Goal: Communication & Community: Answer question/provide support

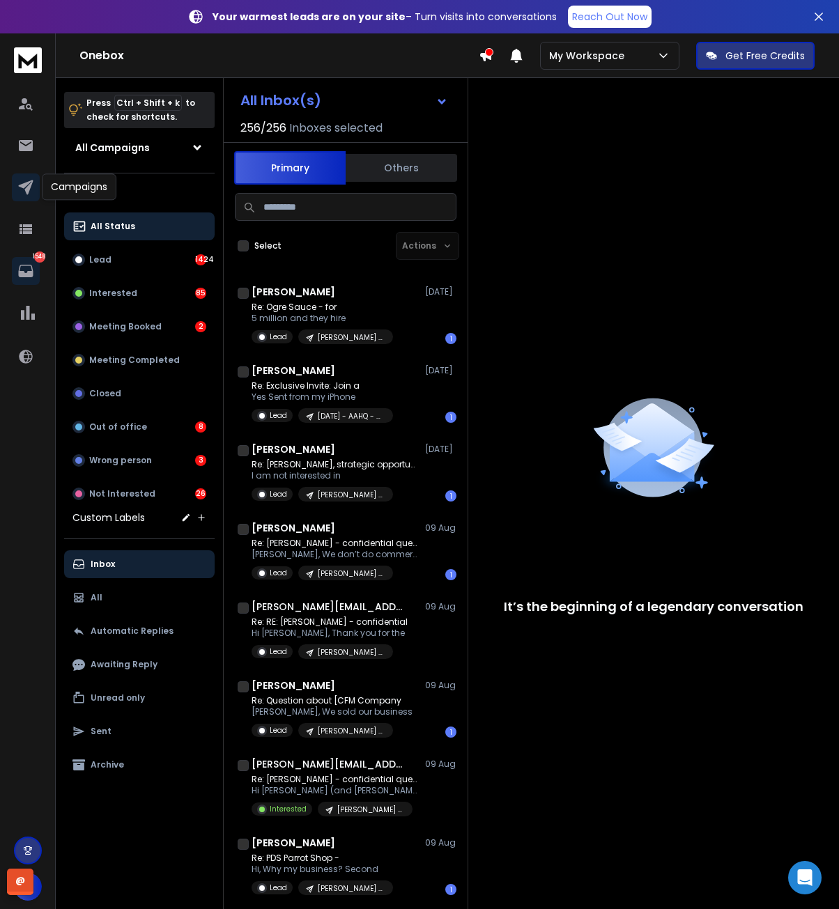
click at [25, 185] on icon at bounding box center [25, 187] width 15 height 15
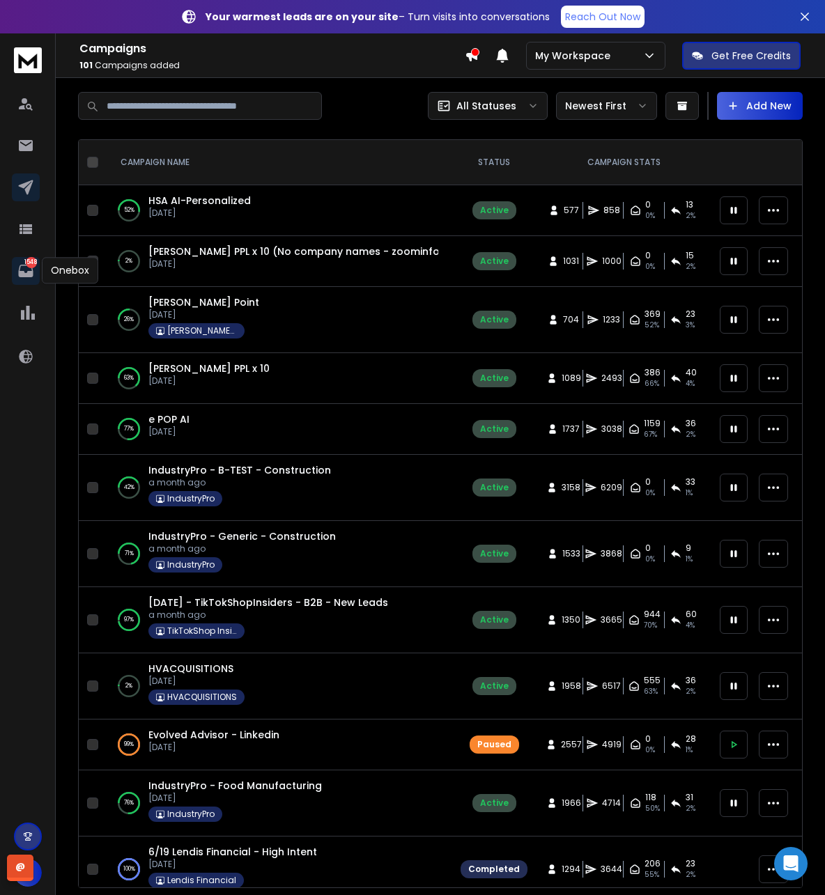
click at [31, 265] on p "1548" at bounding box center [31, 262] width 11 height 11
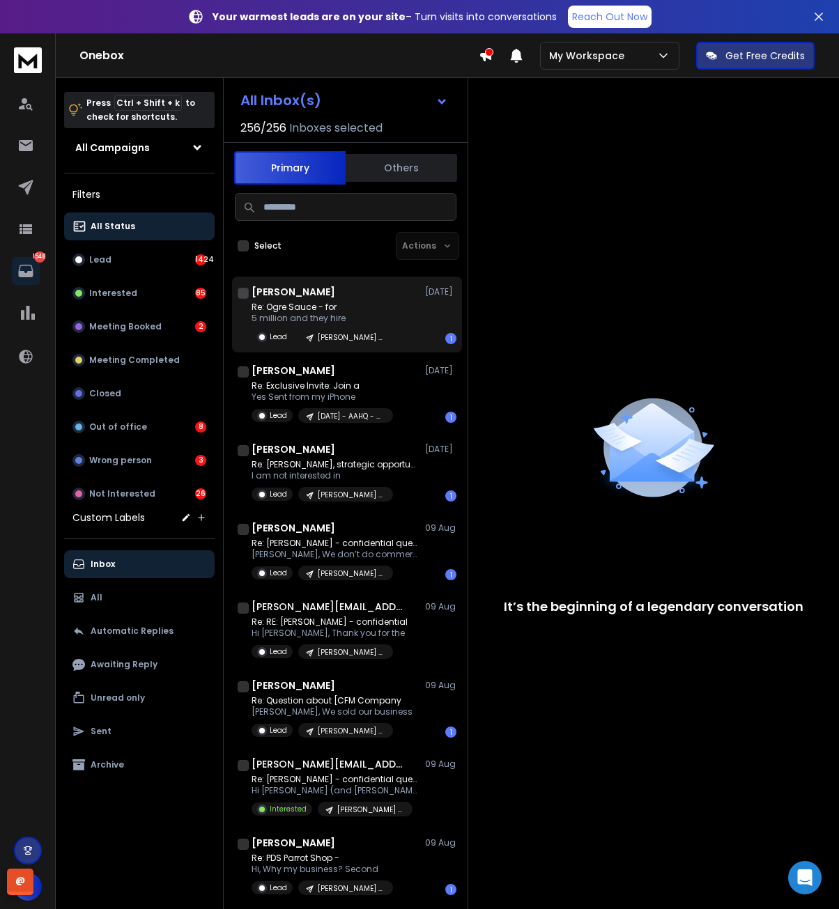
click at [368, 319] on p "5 million and they hire" at bounding box center [322, 318] width 141 height 11
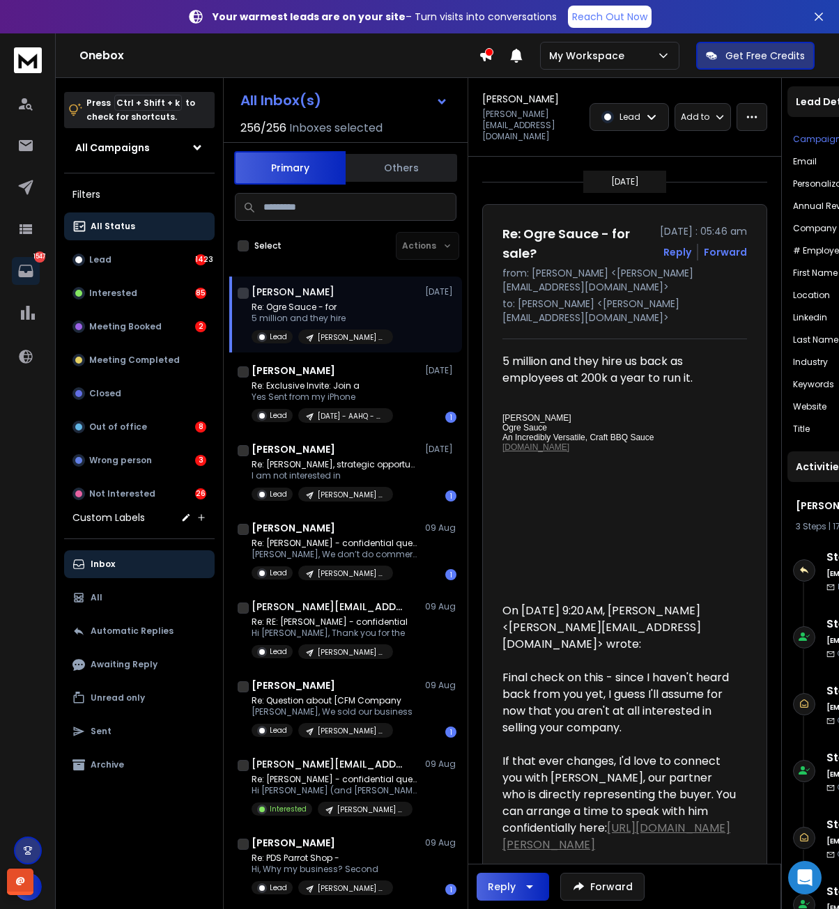
click at [642, 421] on div "[PERSON_NAME] Ogre Sauce An Incredibly Versatile, Craft BBQ Sauce [DOMAIN_NAME]" at bounding box center [618, 435] width 233 height 65
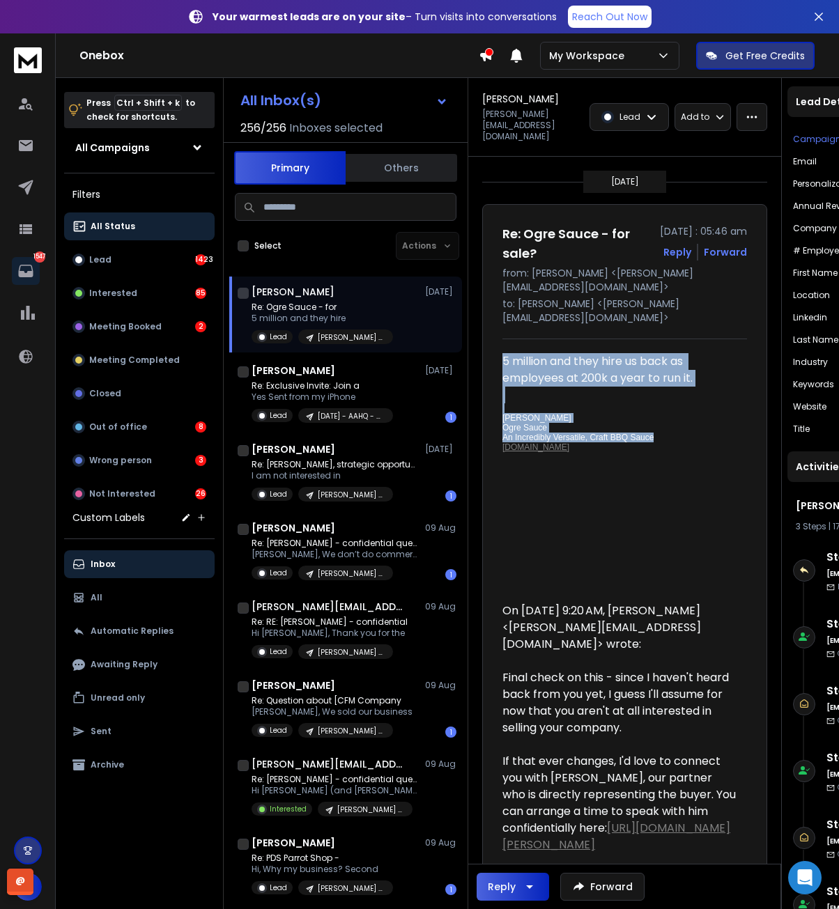
drag, startPoint x: 640, startPoint y: 421, endPoint x: 492, endPoint y: 319, distance: 179.7
click at [492, 319] on div "Re: Ogre Sauce - for sale? [DATE] : 05:46 am Reply Forward from: [PERSON_NAME] …" at bounding box center [624, 895] width 285 height 1383
copy div "5 million and they hire us back as employees at 200k a year to run it. [PERSON_…"
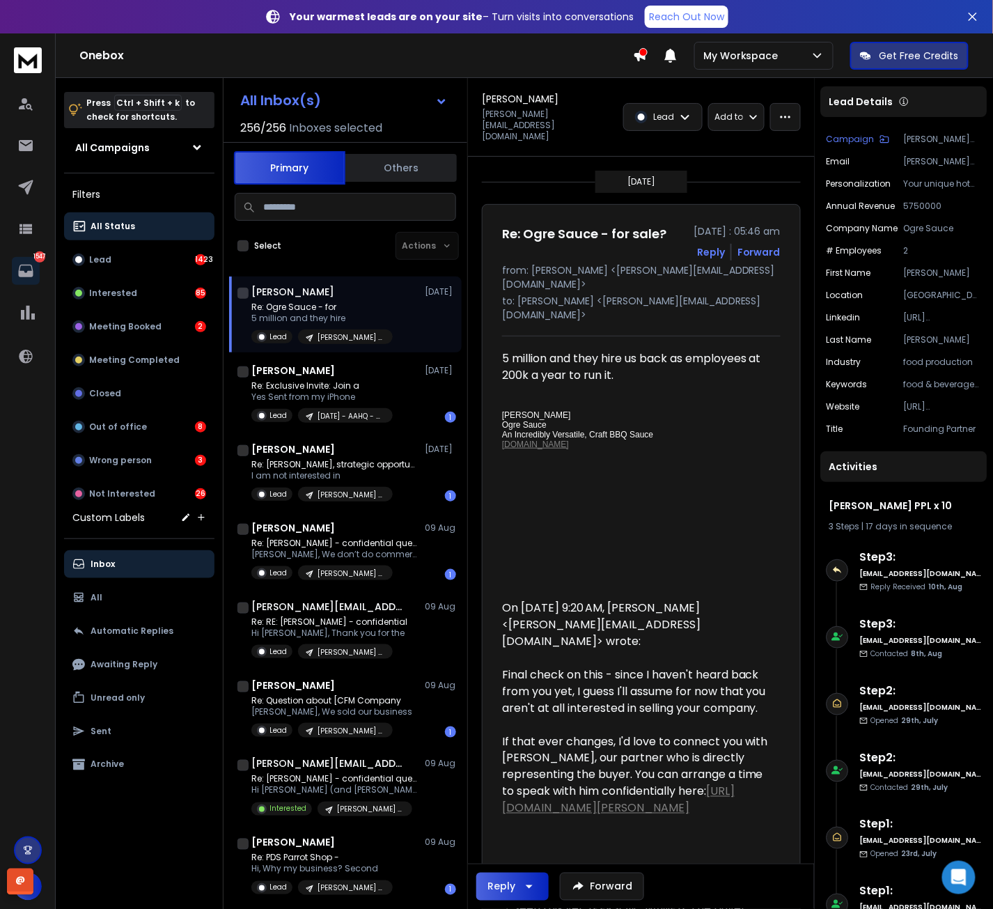
click at [672, 112] on div "Lead" at bounding box center [663, 117] width 78 height 26
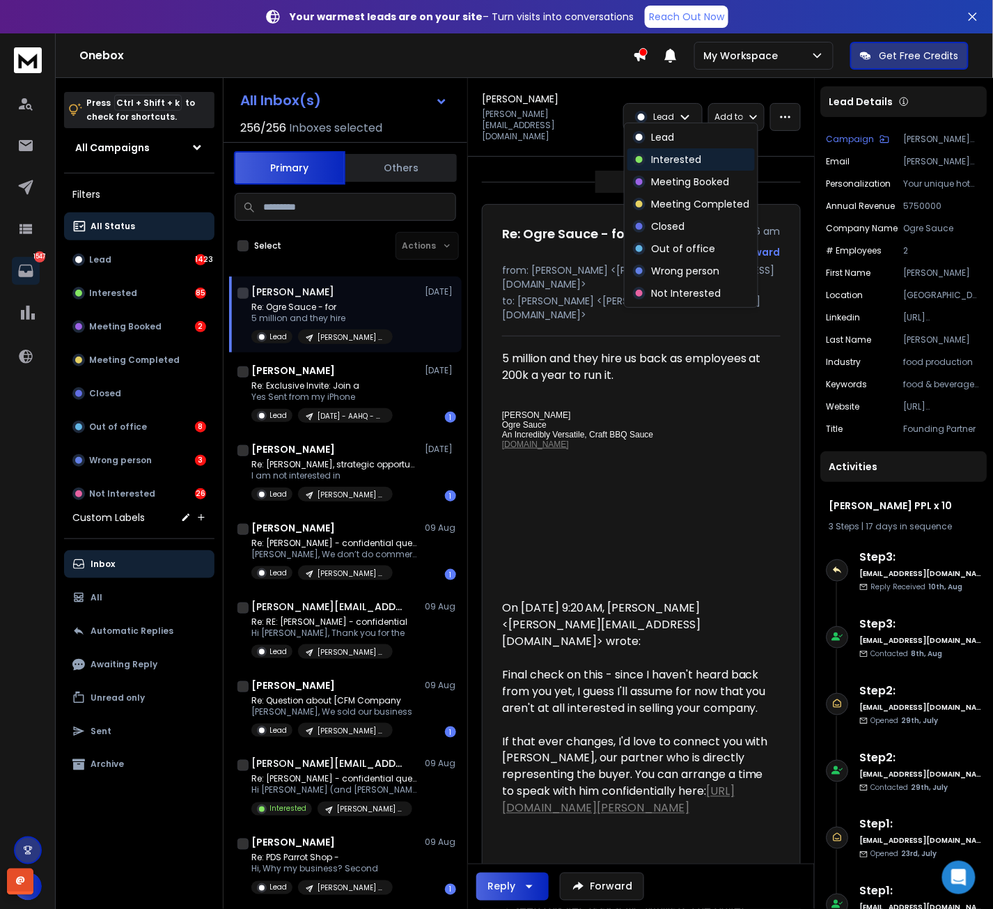
click at [669, 156] on p "Interested" at bounding box center [676, 160] width 50 height 14
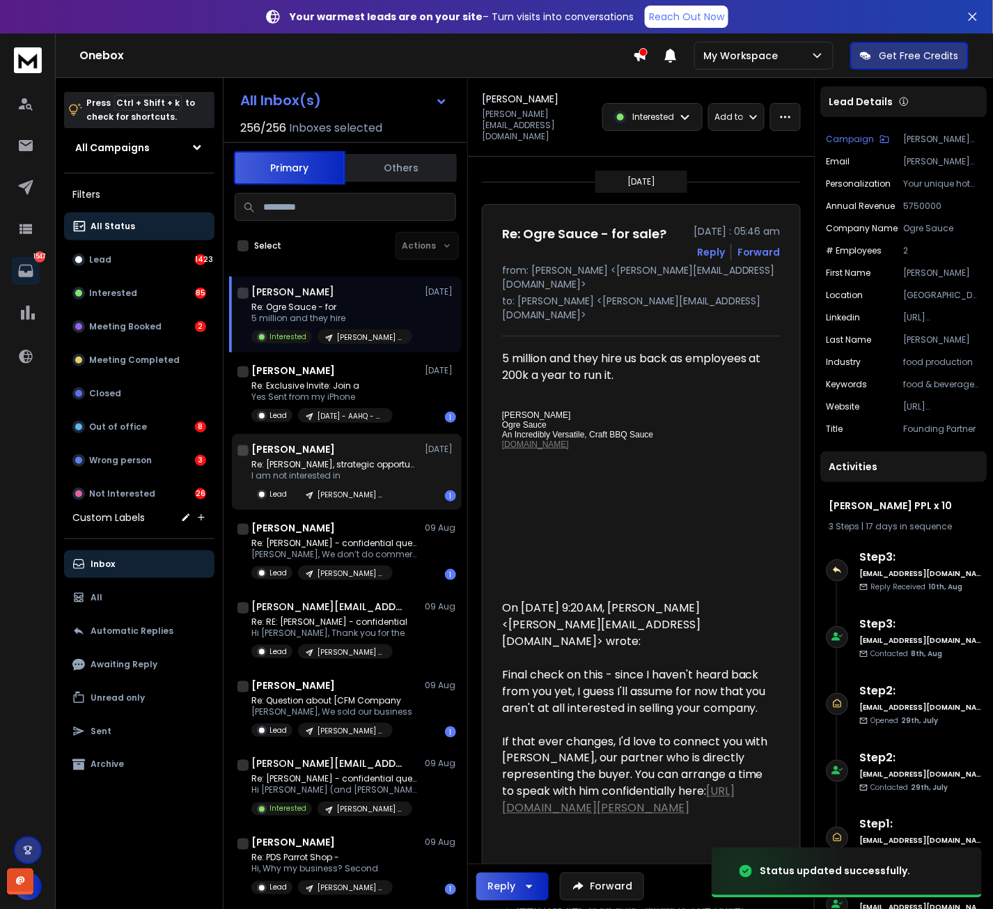
click at [352, 472] on p "I am not interested in" at bounding box center [335, 475] width 167 height 11
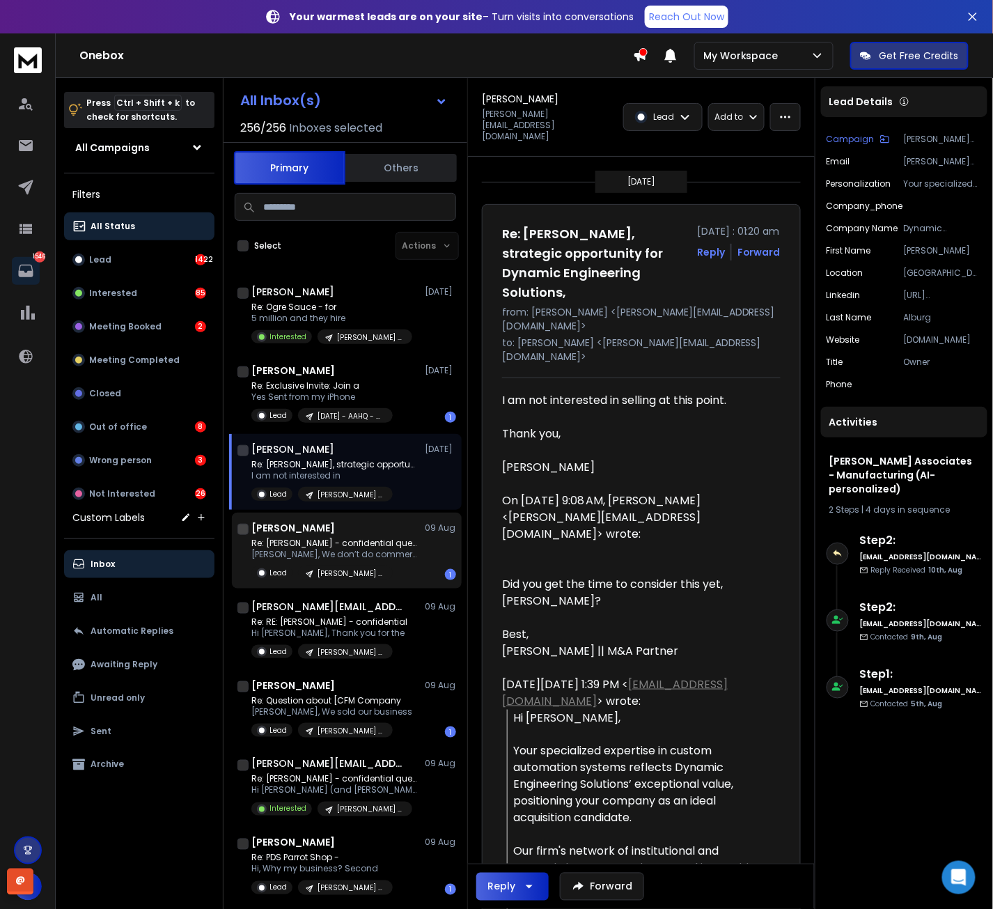
click at [349, 547] on p "Re: [PERSON_NAME] - confidential question" at bounding box center [335, 543] width 167 height 11
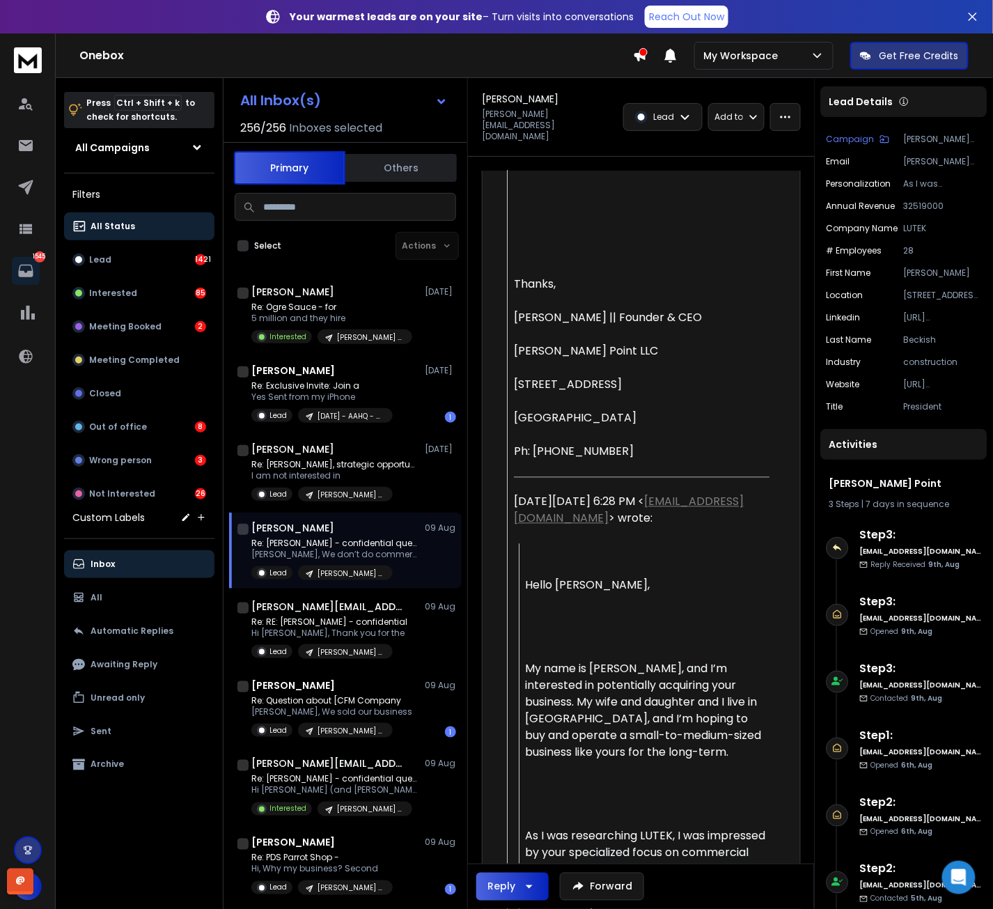
scroll to position [2229, 0]
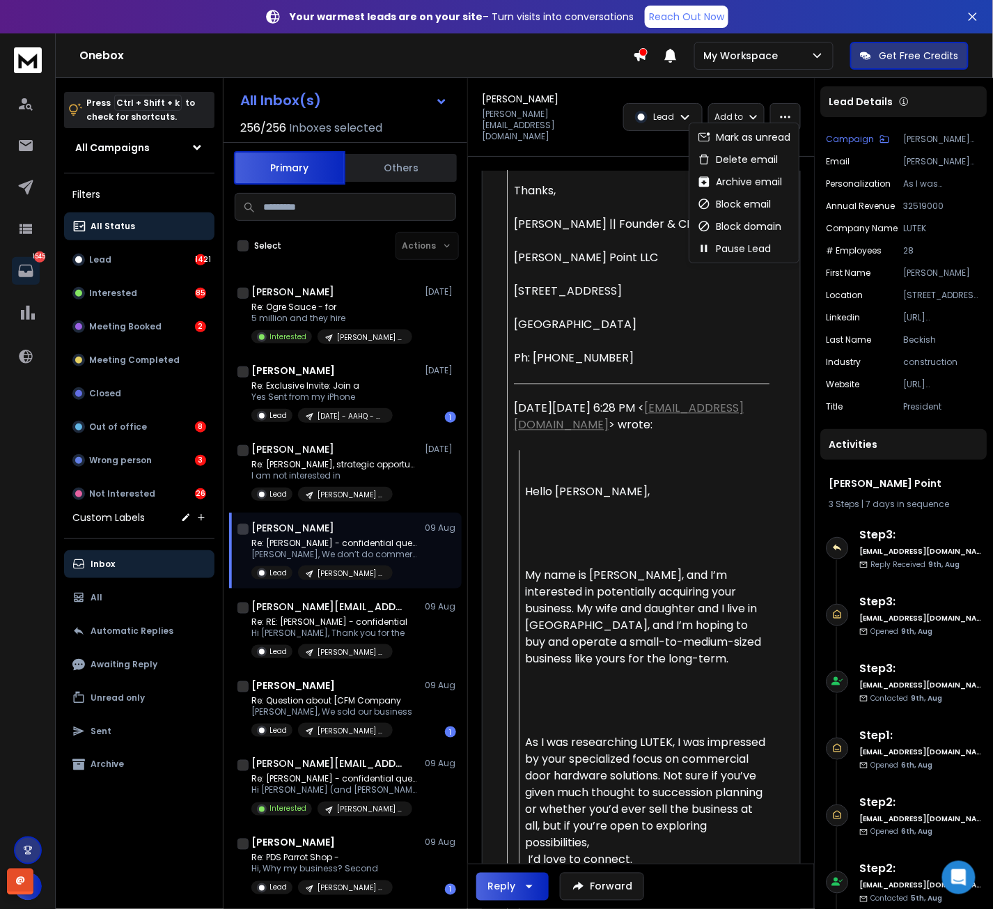
click at [780, 113] on button "button" at bounding box center [786, 117] width 31 height 28
click at [752, 166] on div "Delete email" at bounding box center [738, 160] width 80 height 14
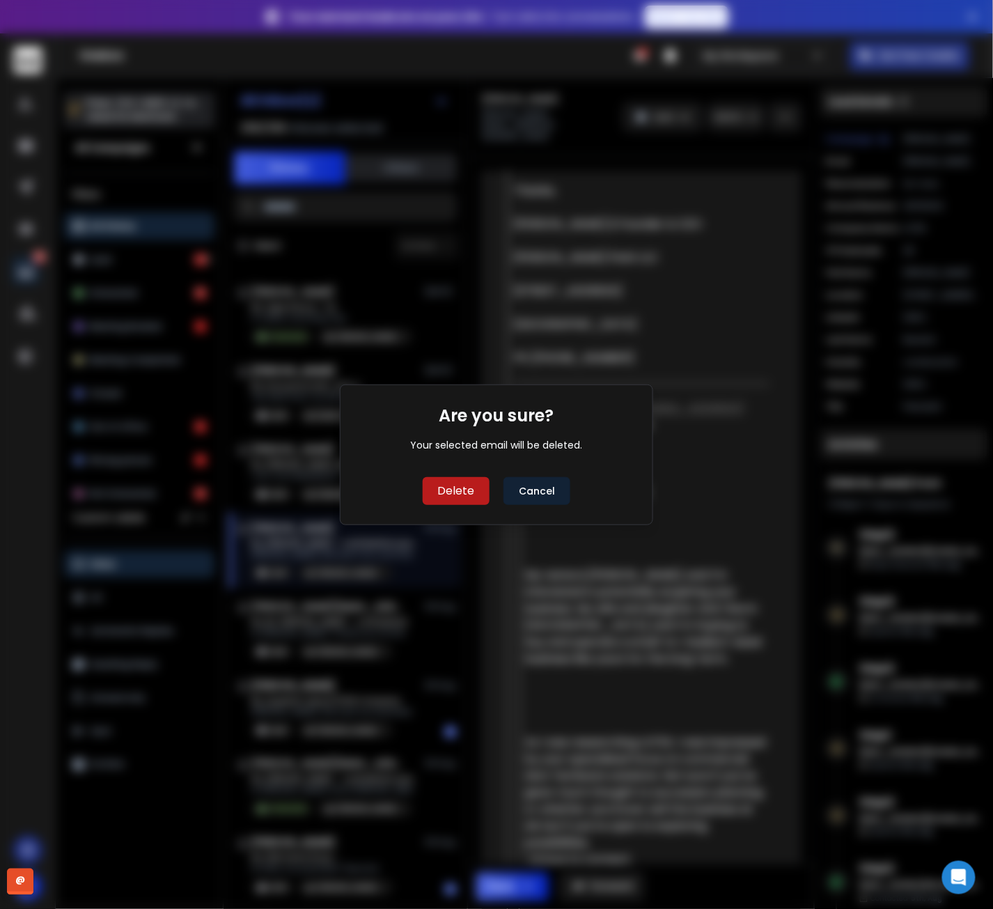
click at [443, 494] on button "Delete" at bounding box center [456, 491] width 67 height 28
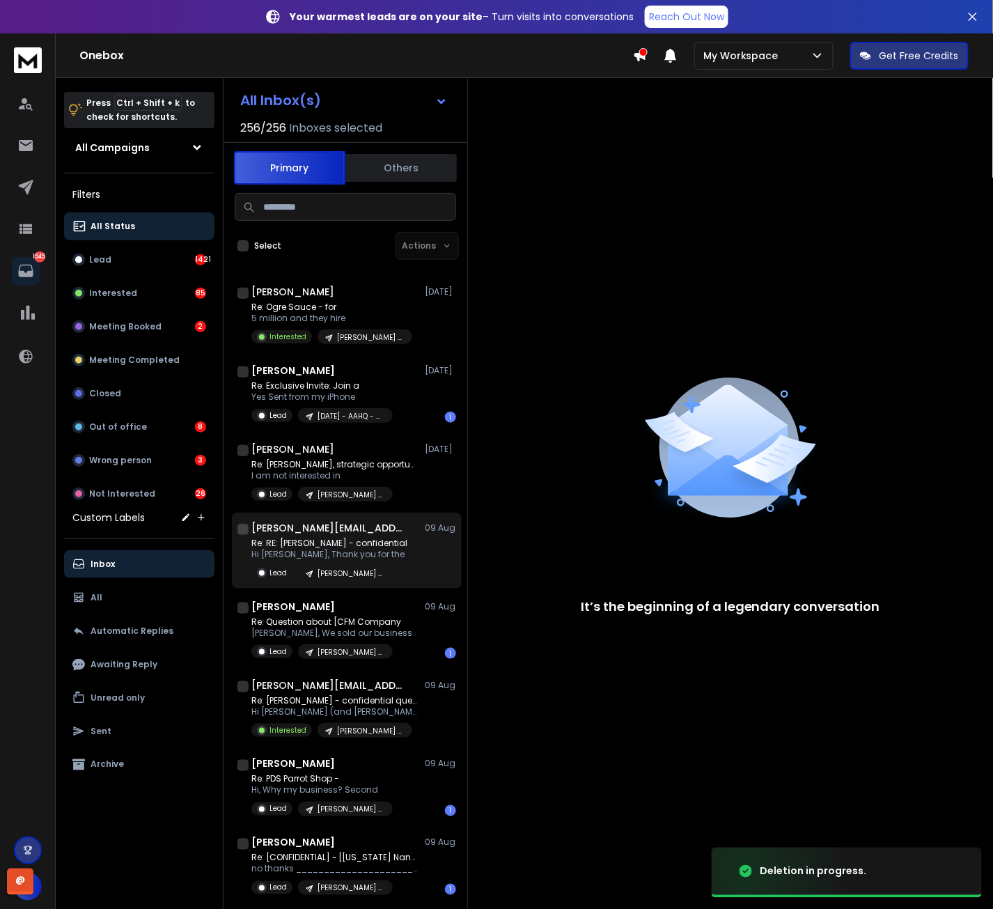
scroll to position [0, 0]
click at [371, 583] on div "[PERSON_NAME][EMAIL_ADDRESS][PERSON_NAME][DOMAIN_NAME] [DATE] Re: RE: [PERSON_N…" at bounding box center [347, 551] width 230 height 76
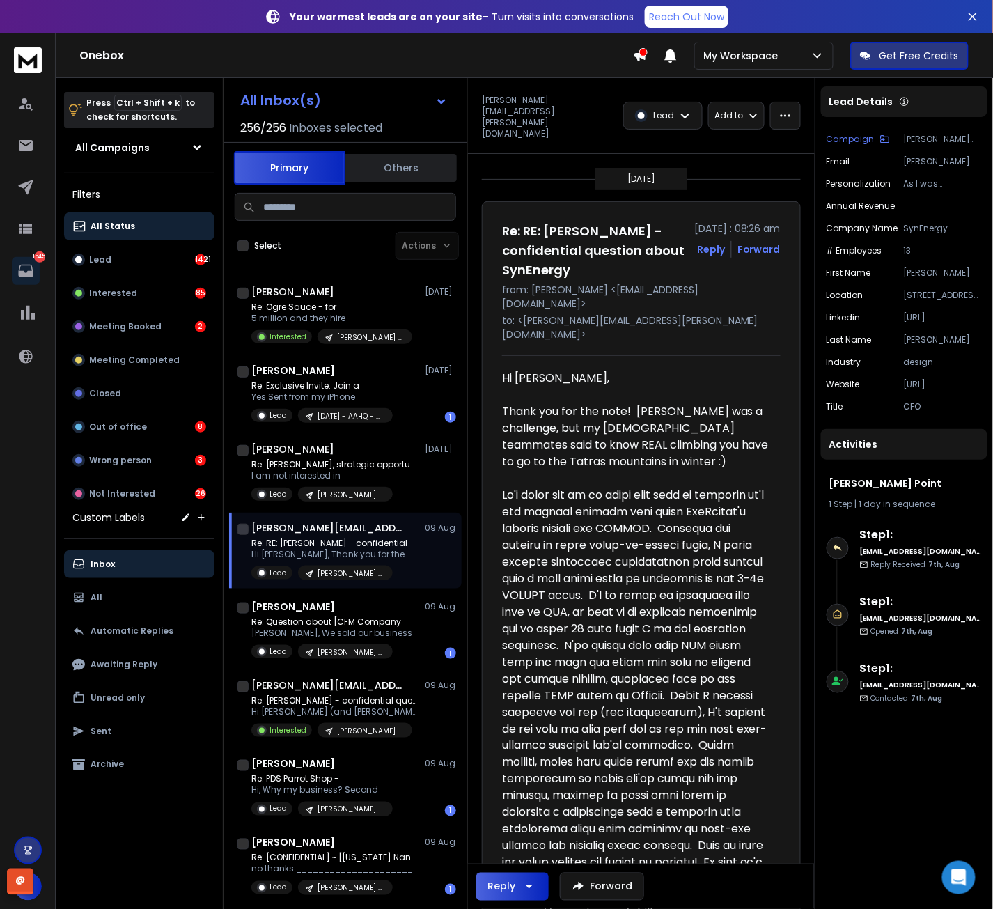
click at [679, 109] on div "Lead" at bounding box center [663, 115] width 78 height 26
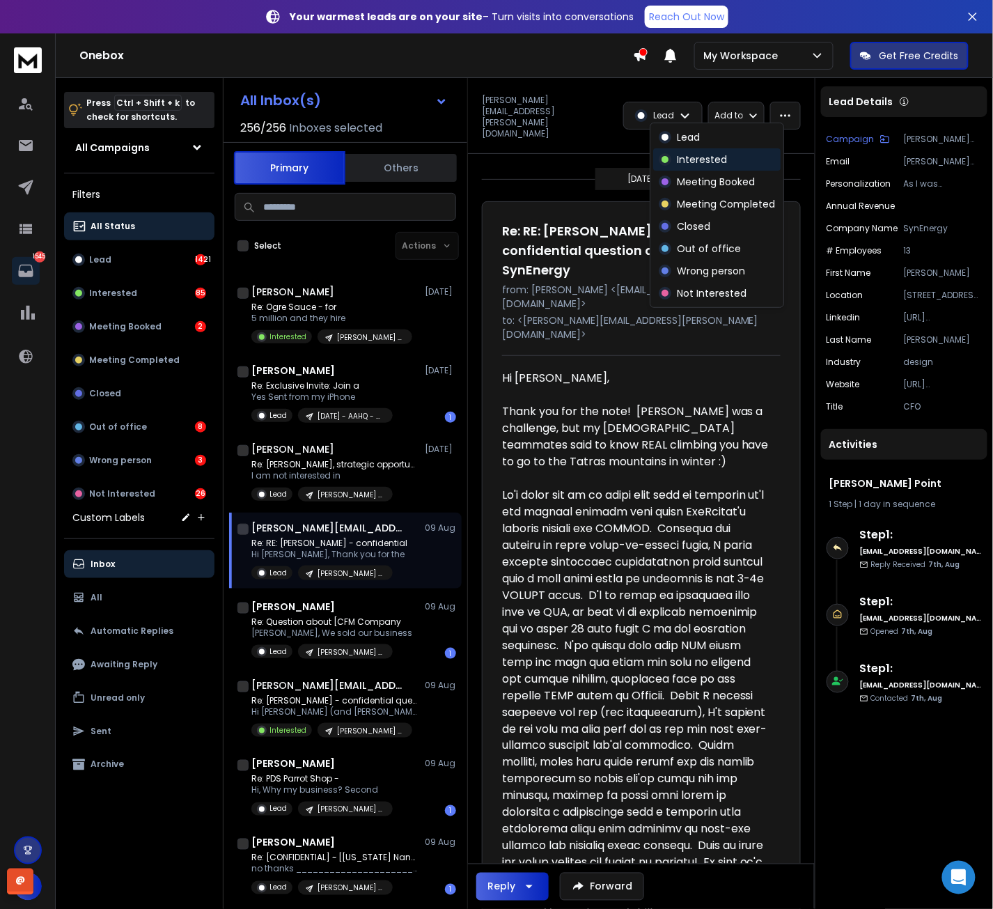
click at [684, 165] on p "Interested" at bounding box center [702, 160] width 50 height 14
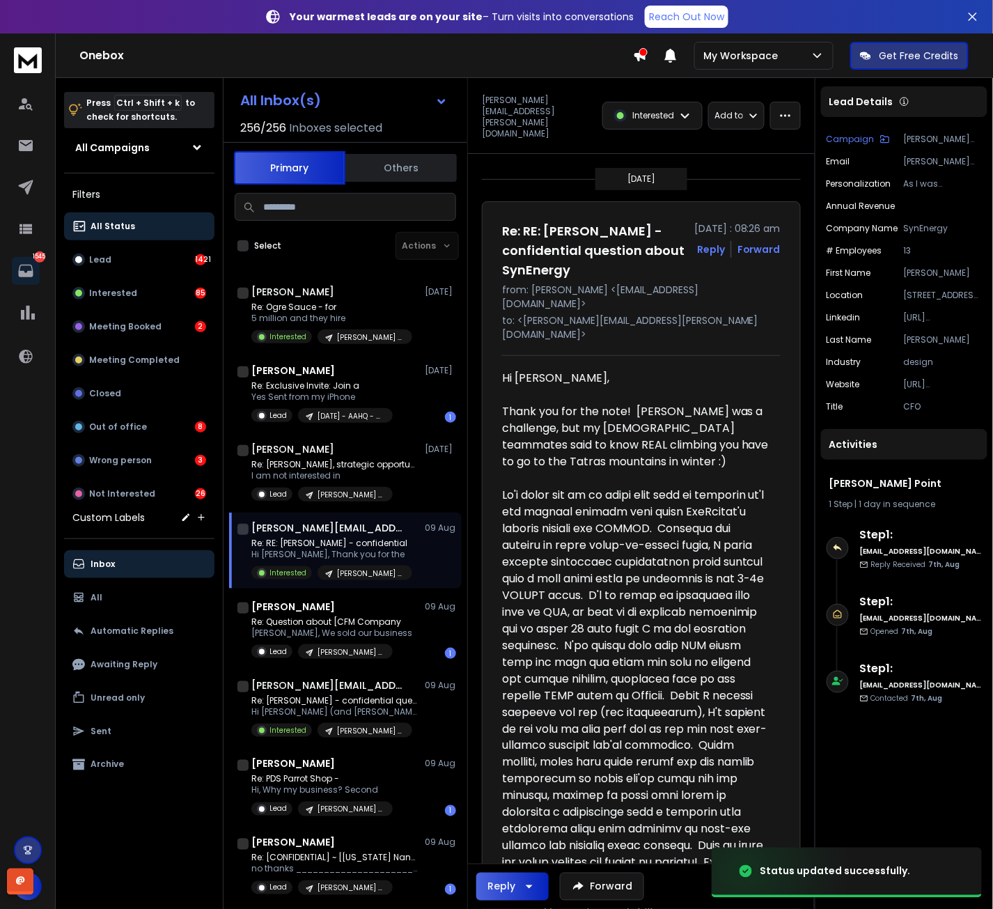
scroll to position [93, 0]
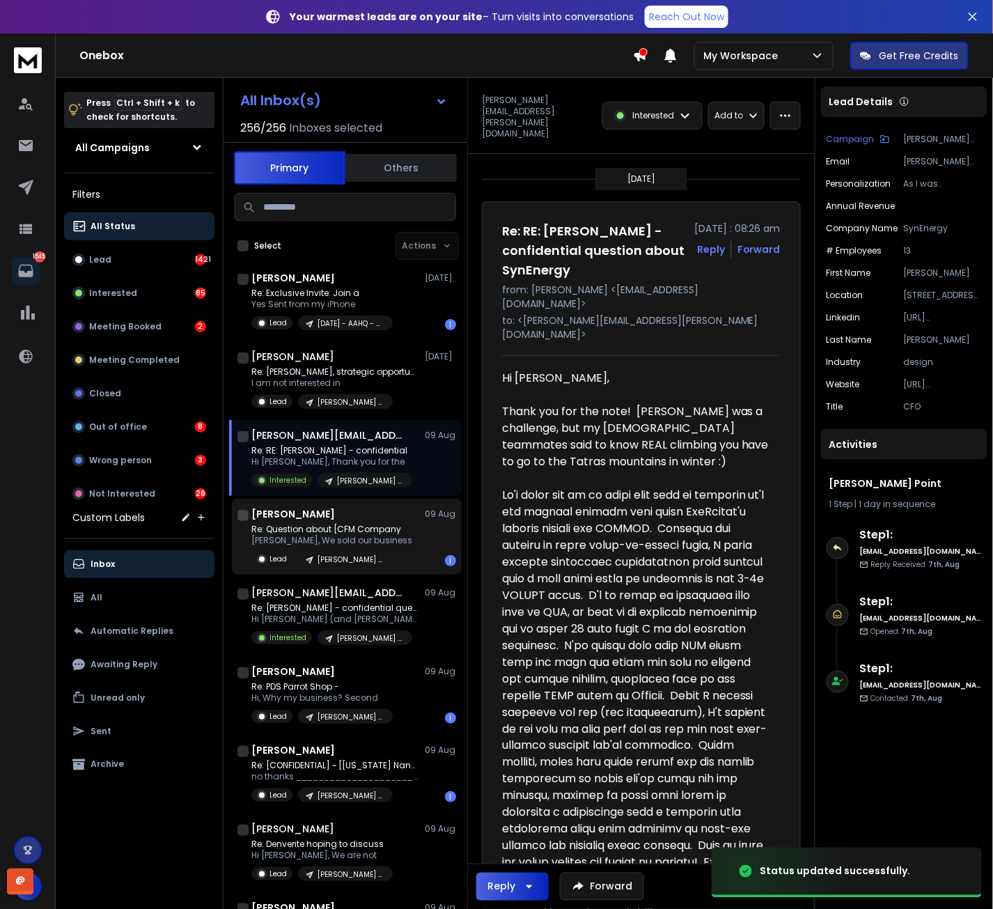
click at [360, 542] on p "[PERSON_NAME], We sold our business" at bounding box center [332, 540] width 161 height 11
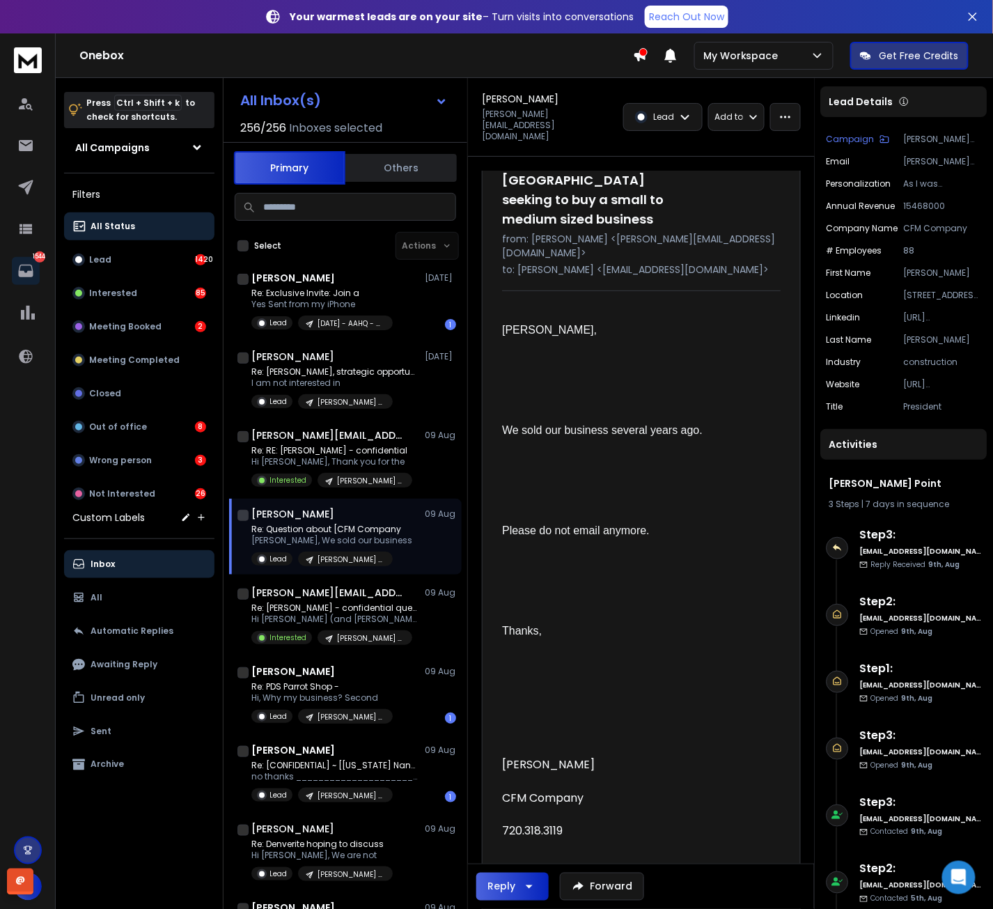
scroll to position [0, 0]
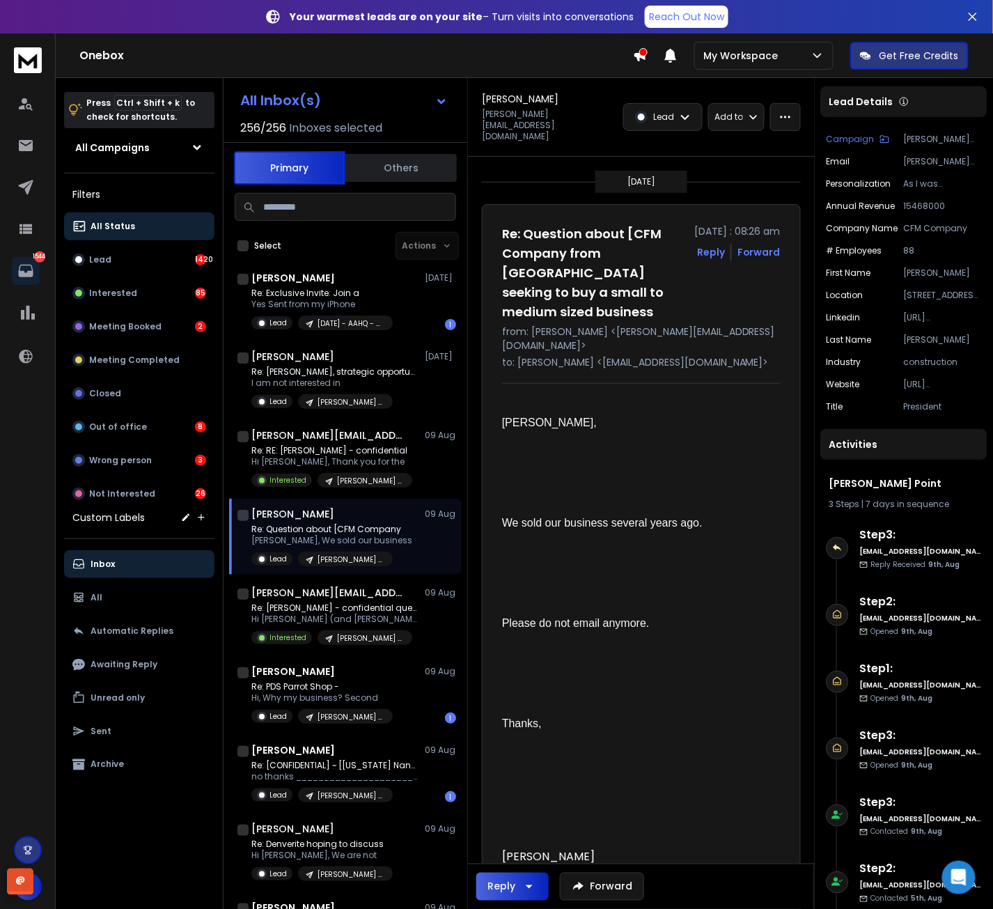
click at [676, 104] on div "Lead" at bounding box center [663, 117] width 78 height 26
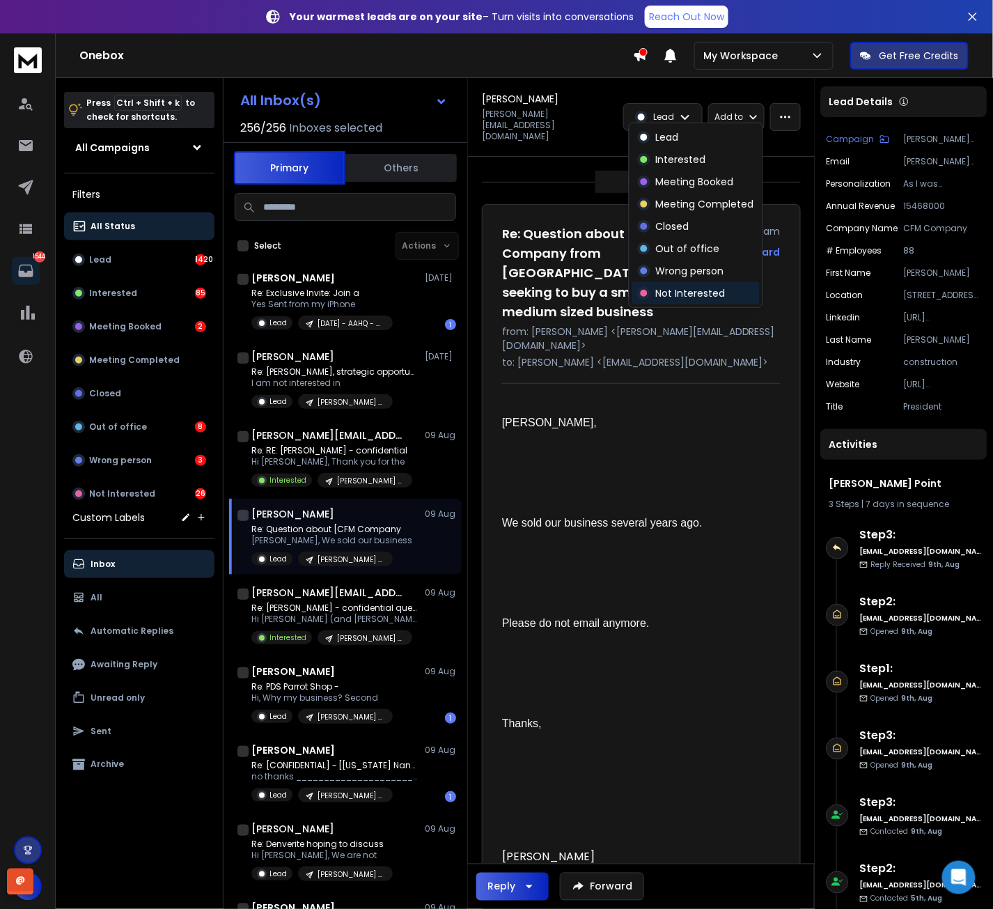
click at [690, 287] on p "Not Interested" at bounding box center [691, 293] width 70 height 14
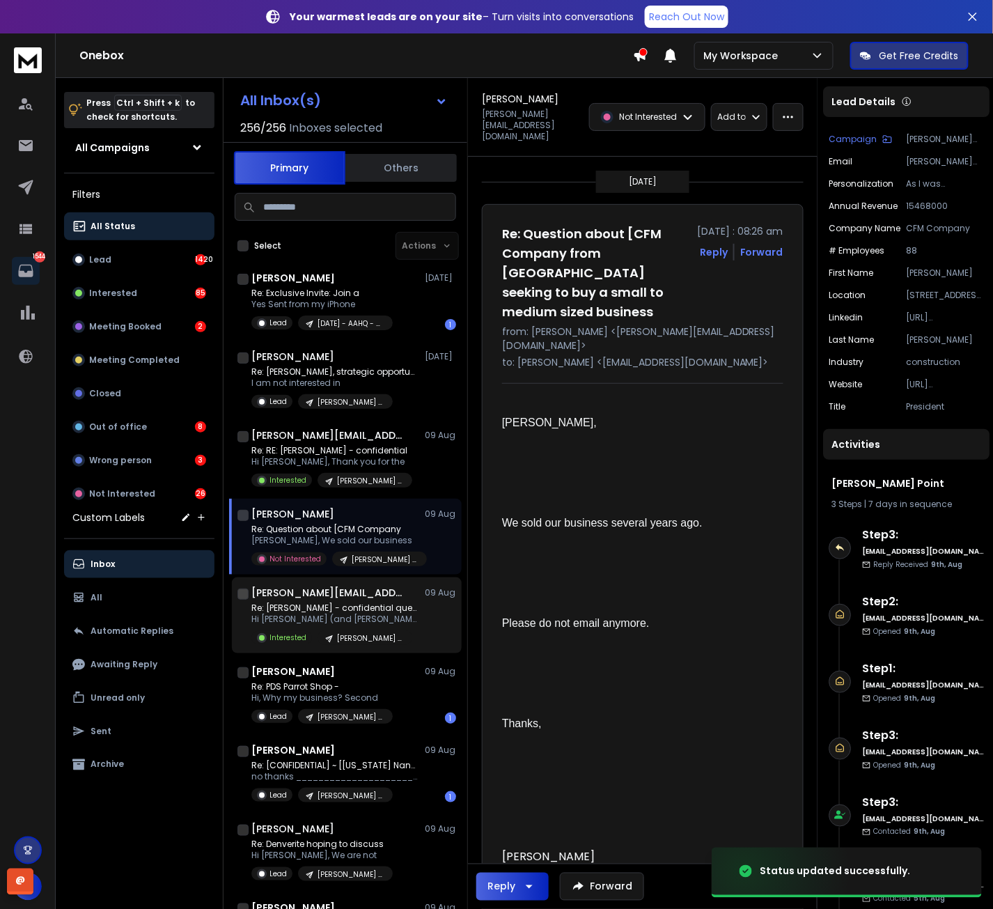
click at [391, 619] on div "Re: [PERSON_NAME] - confidential question Hi [PERSON_NAME] (and [PERSON_NAME]!)…" at bounding box center [354, 624] width 205 height 42
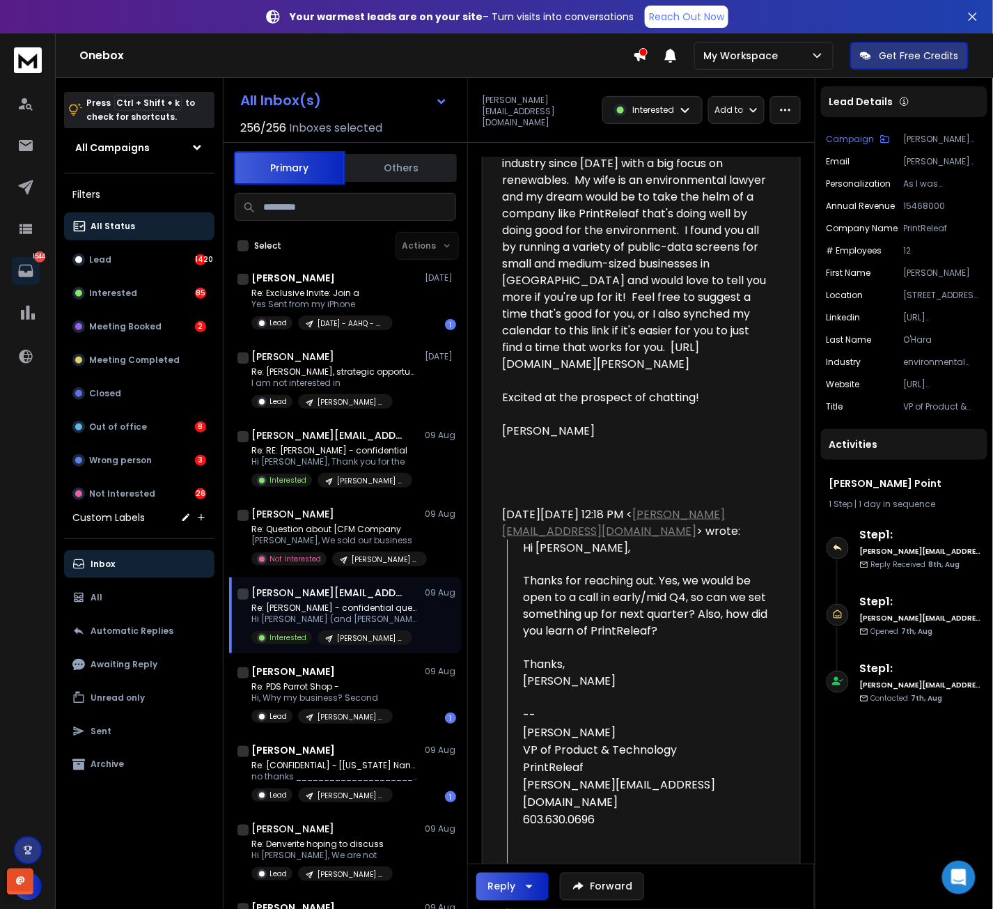
scroll to position [279, 0]
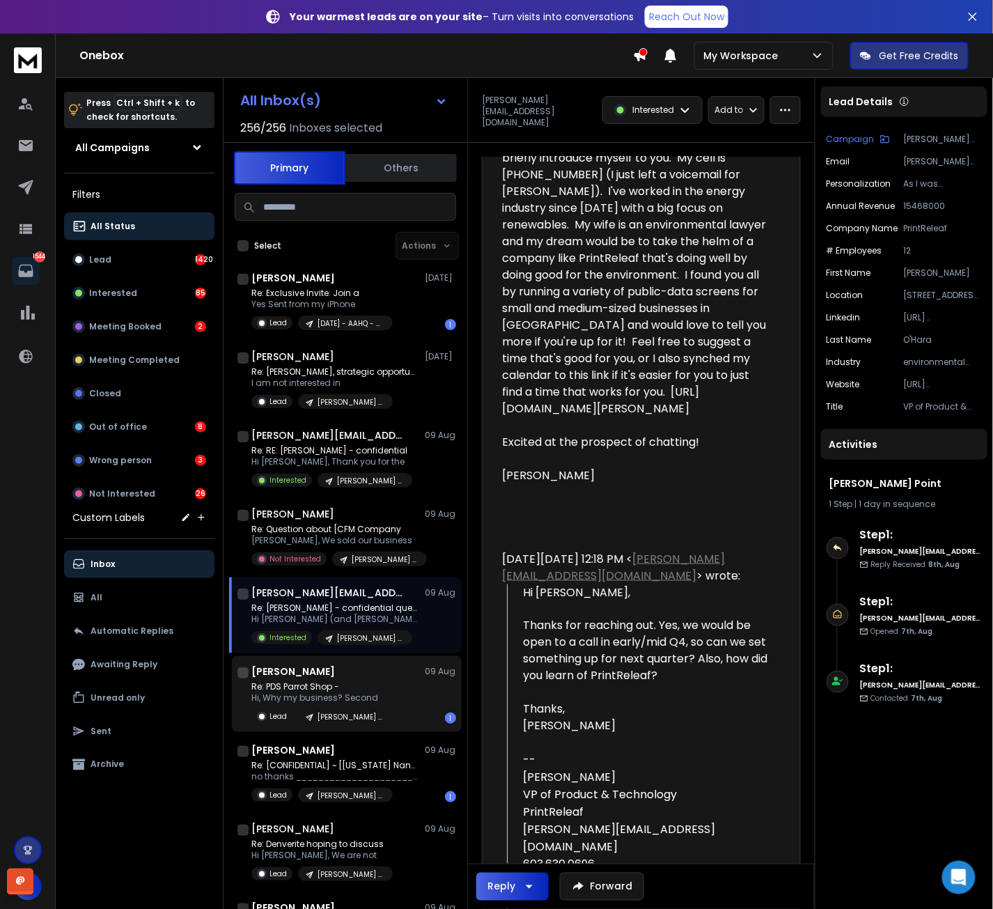
click at [338, 672] on div "[PERSON_NAME] [DATE]" at bounding box center [354, 672] width 205 height 14
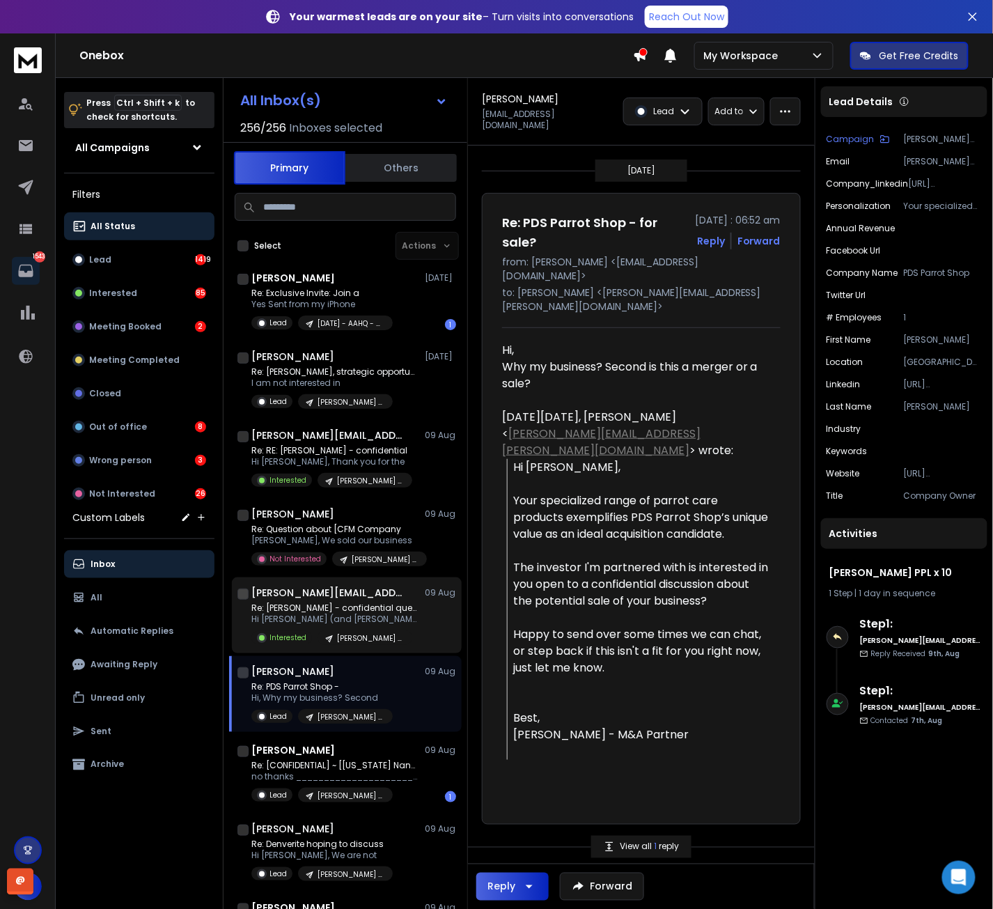
click at [338, 631] on div "[PERSON_NAME] Point" at bounding box center [365, 638] width 95 height 15
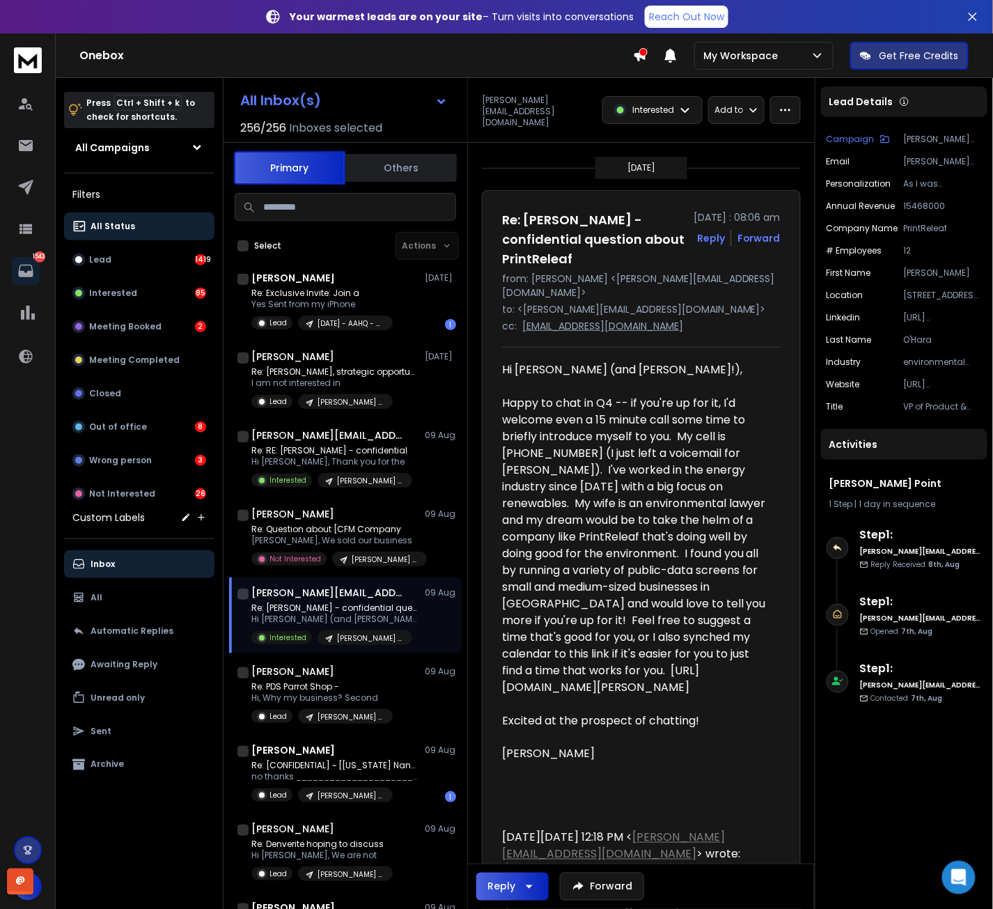
click at [564, 405] on div "Happy to chat in Q4 -- if you're up for it, I'd welcome even a 15 minute call s…" at bounding box center [636, 545] width 268 height 301
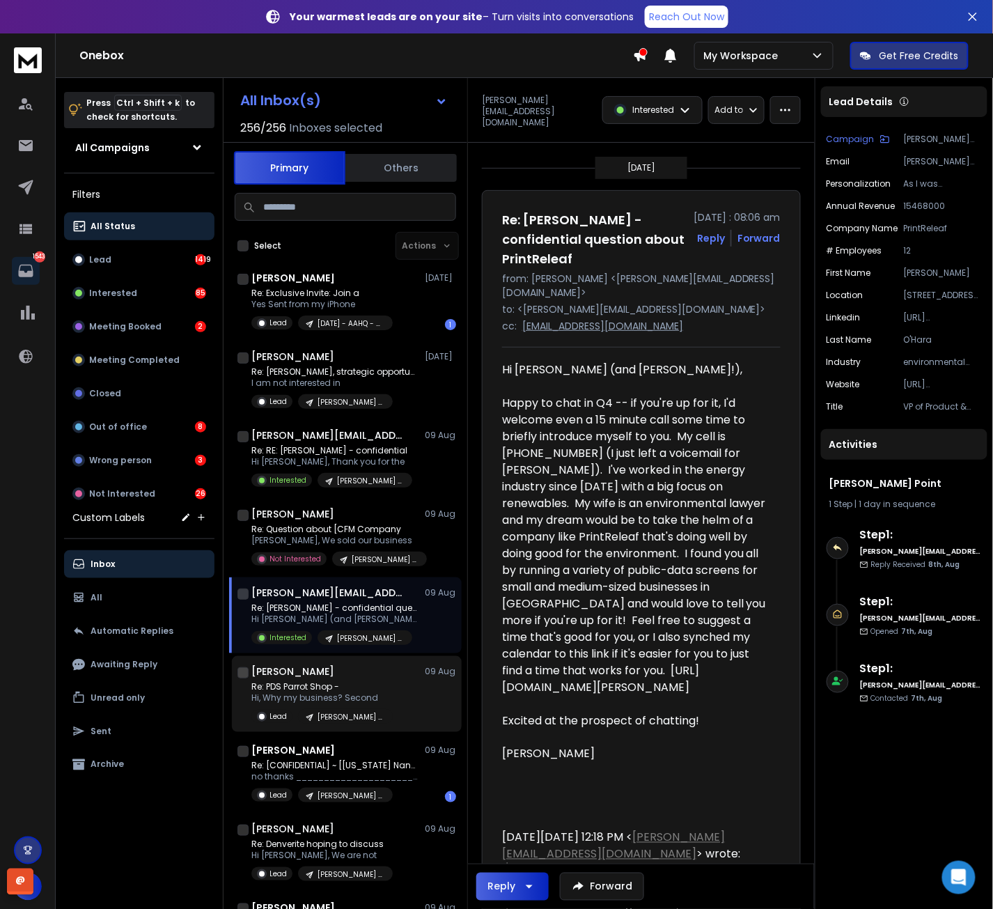
click at [350, 720] on p "[PERSON_NAME] PPL x 10" at bounding box center [351, 717] width 67 height 10
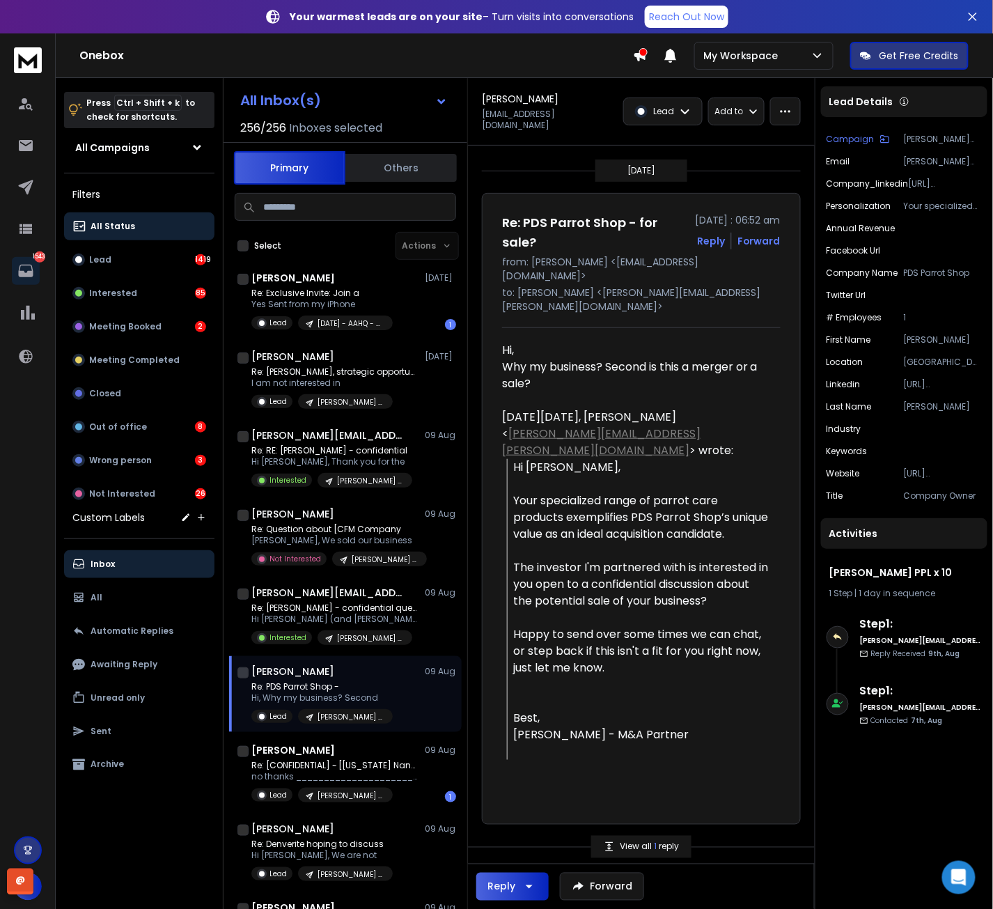
click at [507, 892] on div "Reply" at bounding box center [502, 887] width 28 height 14
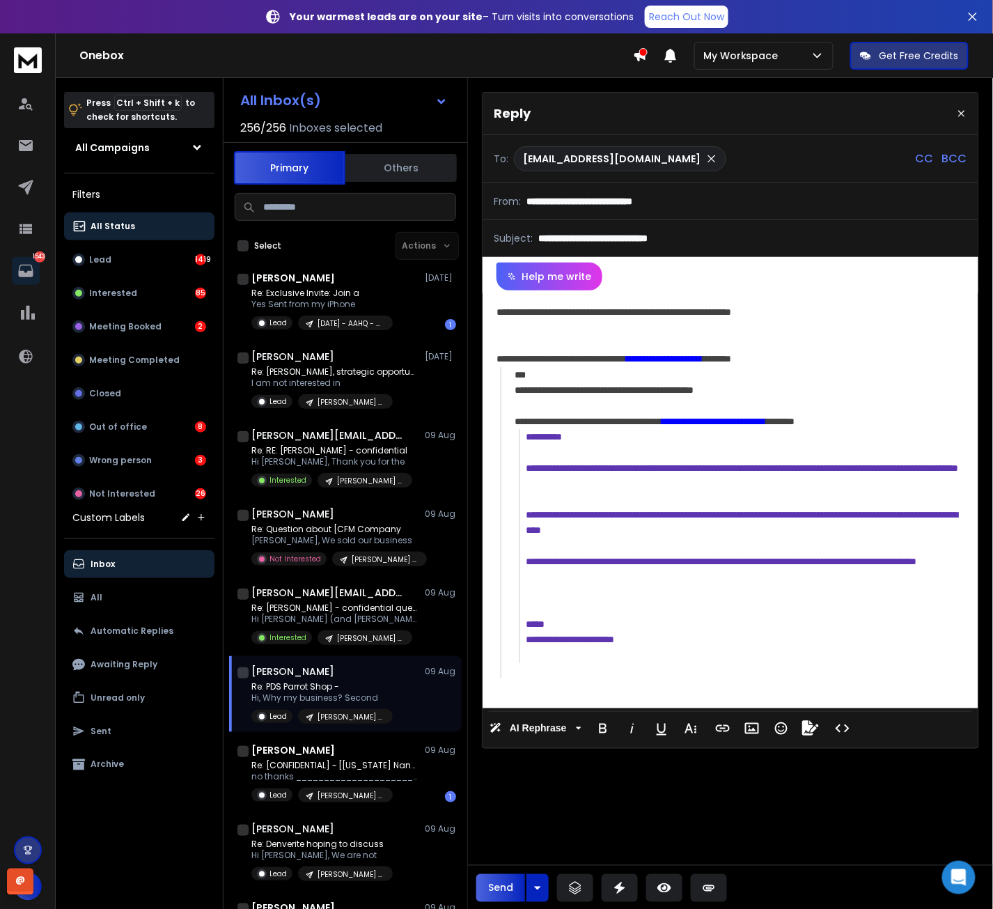
click at [836, 315] on div "**********" at bounding box center [729, 311] width 465 height 15
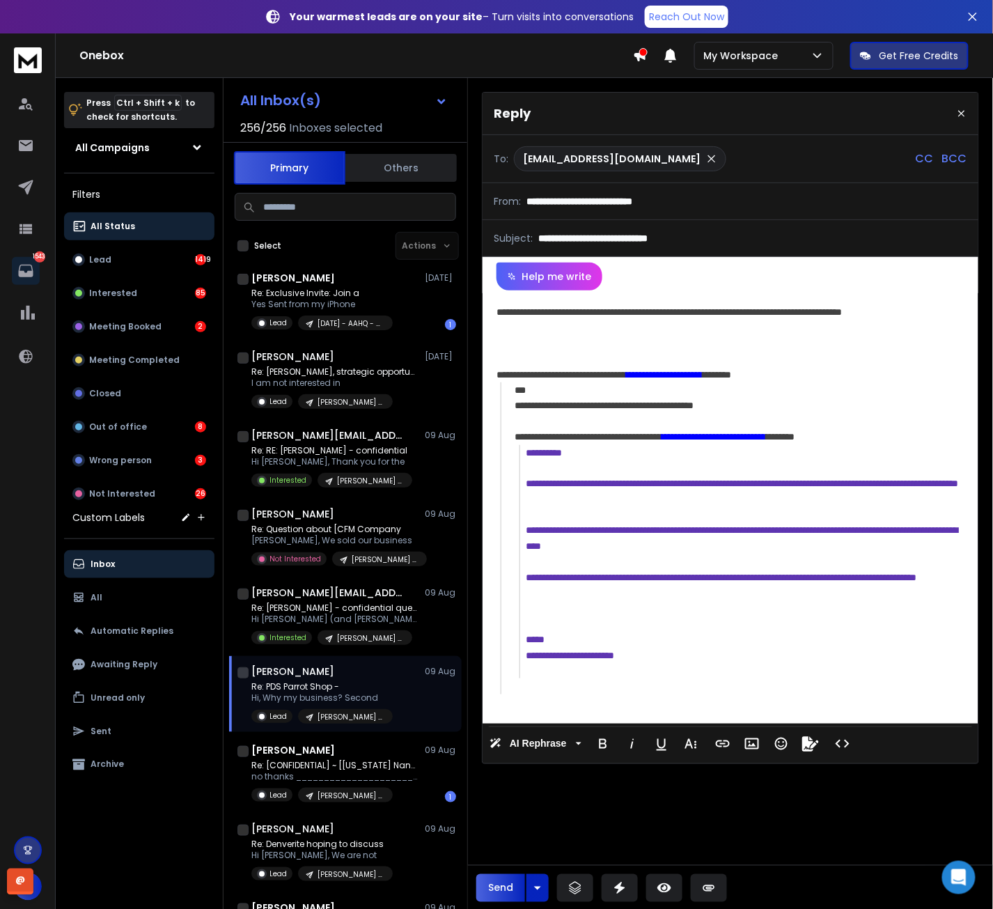
click at [838, 110] on icon at bounding box center [962, 113] width 11 height 11
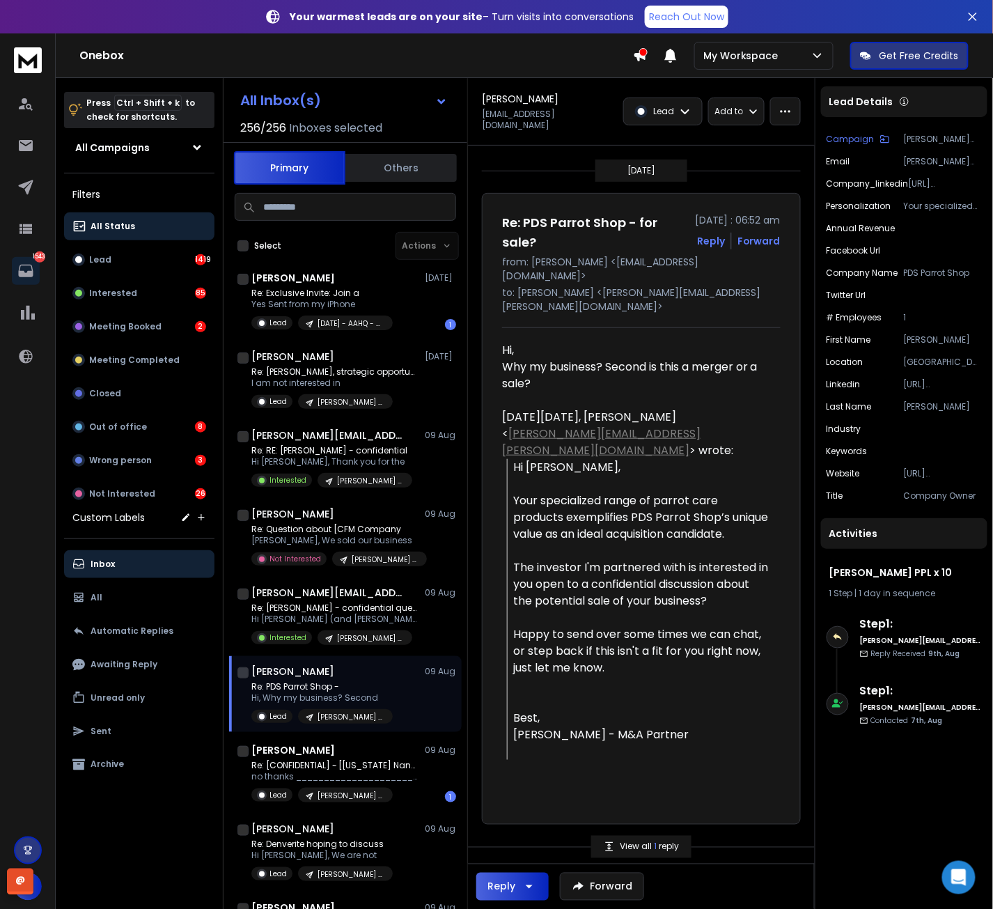
scroll to position [371, 0]
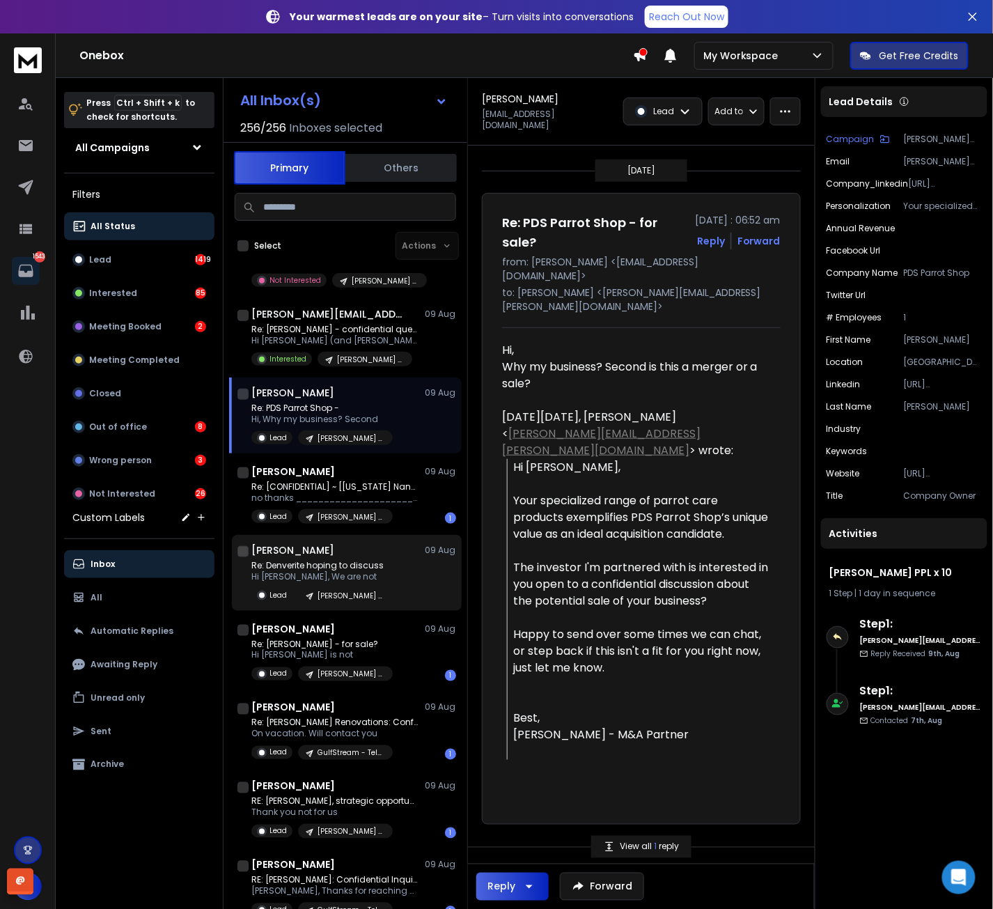
click at [343, 549] on div "[PERSON_NAME] [DATE]" at bounding box center [354, 550] width 205 height 14
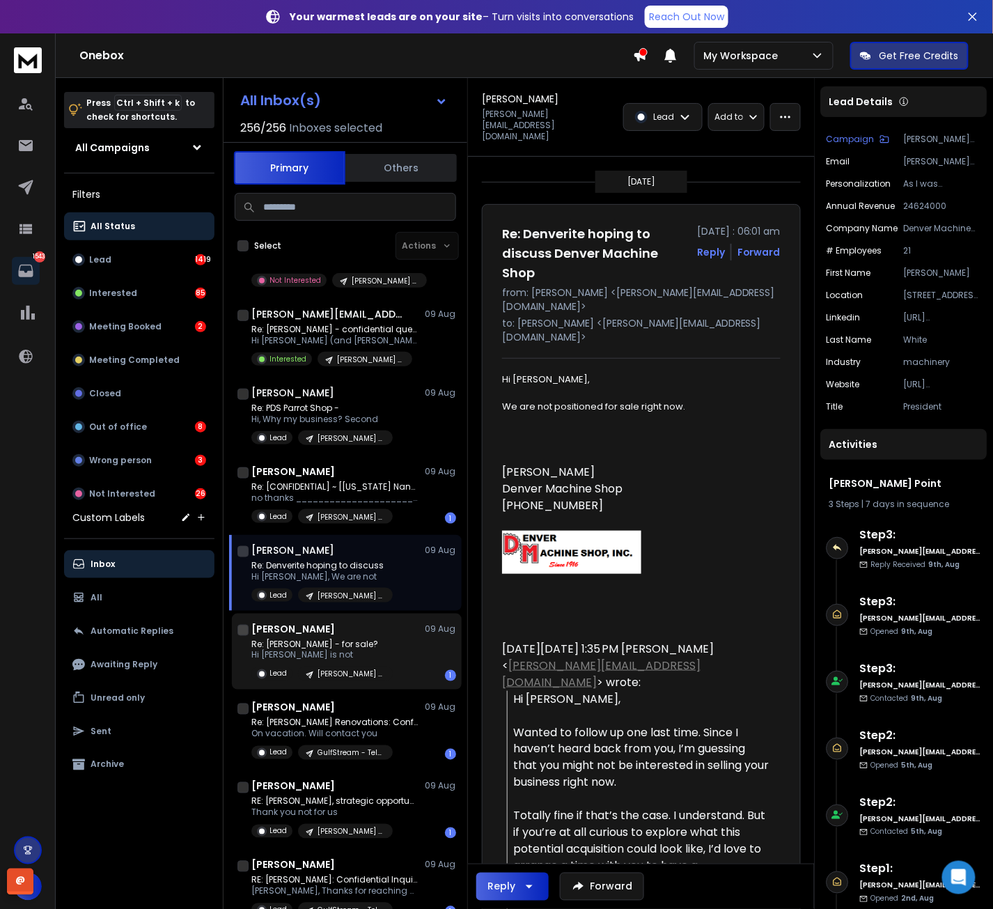
click at [338, 635] on div "[PERSON_NAME] [DATE]" at bounding box center [354, 629] width 205 height 14
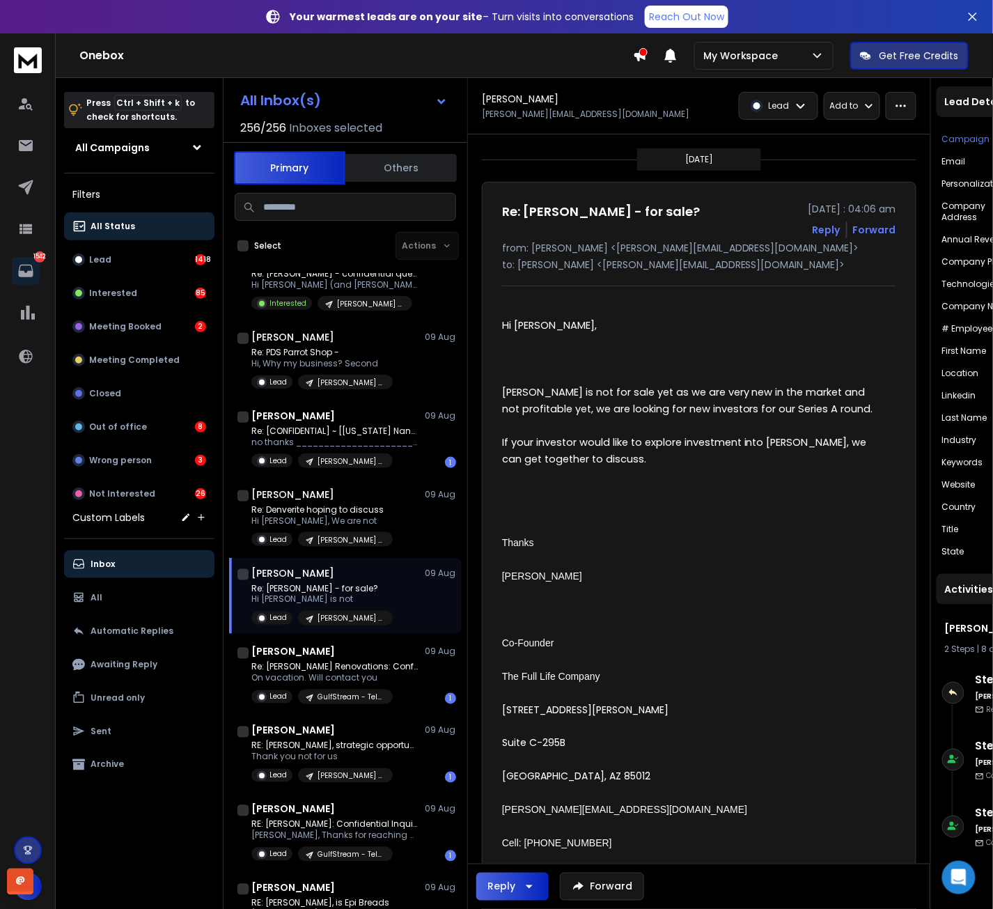
scroll to position [464, 0]
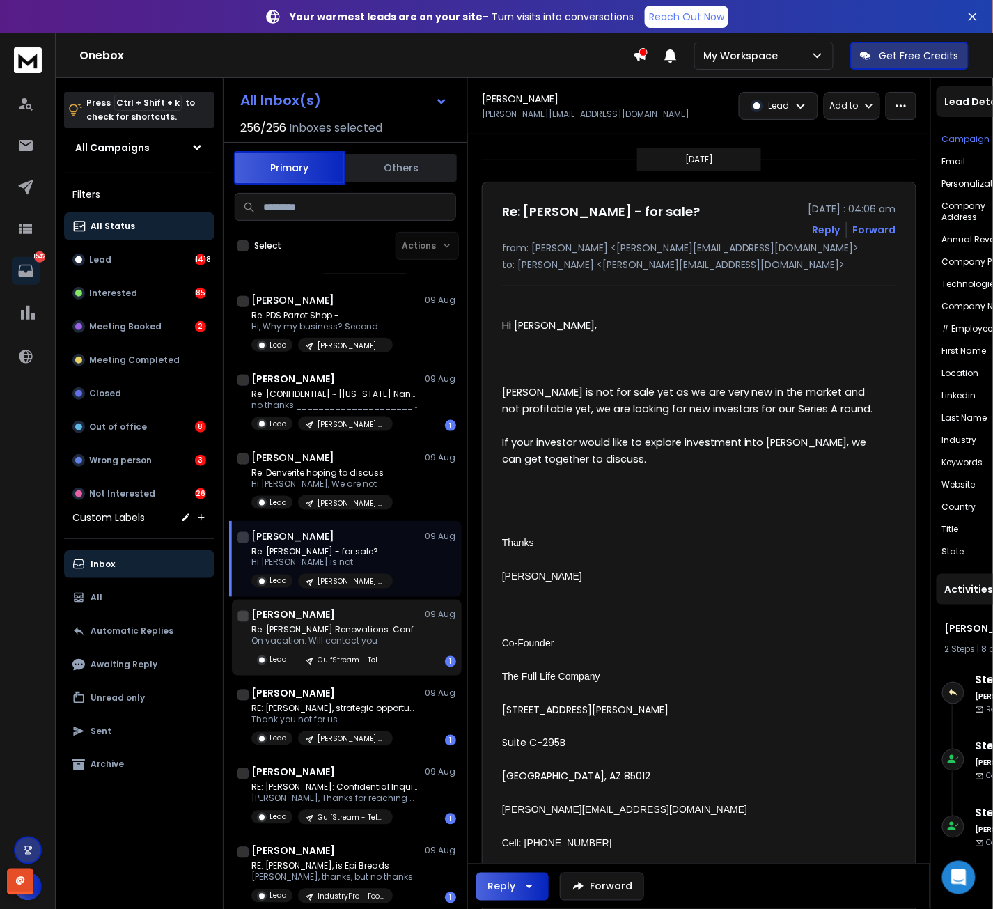
click at [371, 619] on div "[PERSON_NAME] [DATE]" at bounding box center [354, 615] width 205 height 14
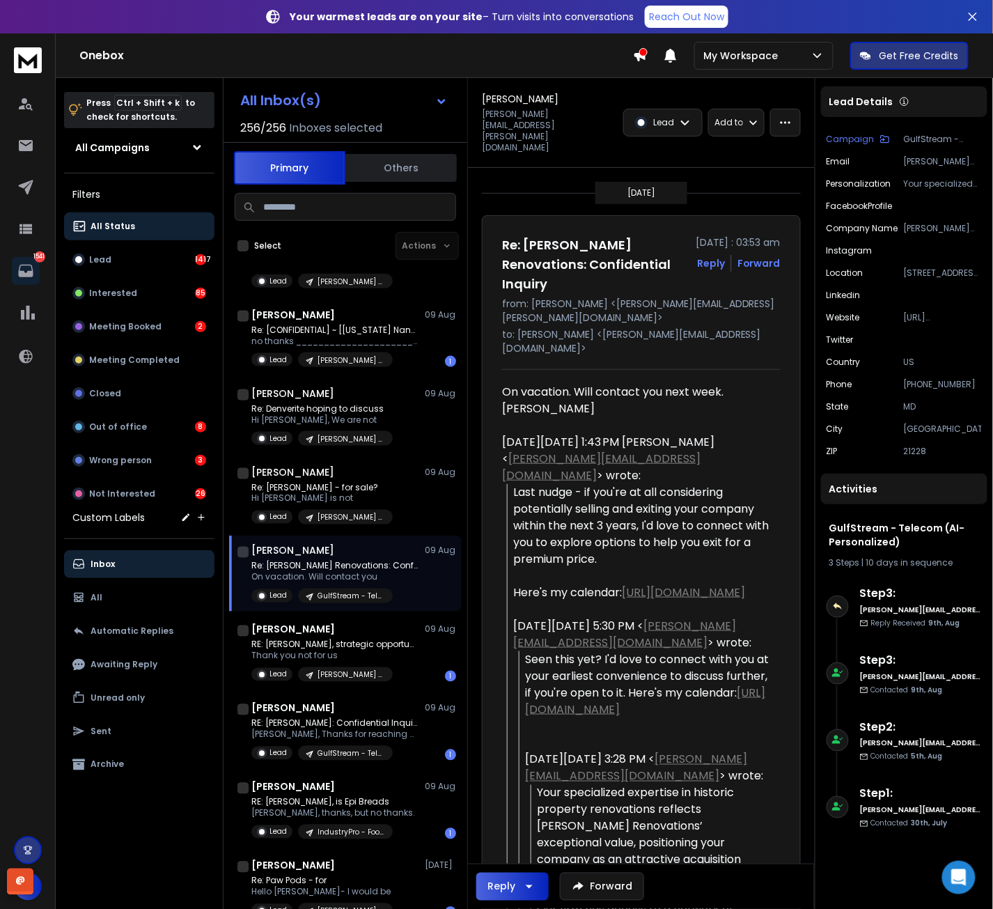
scroll to position [557, 0]
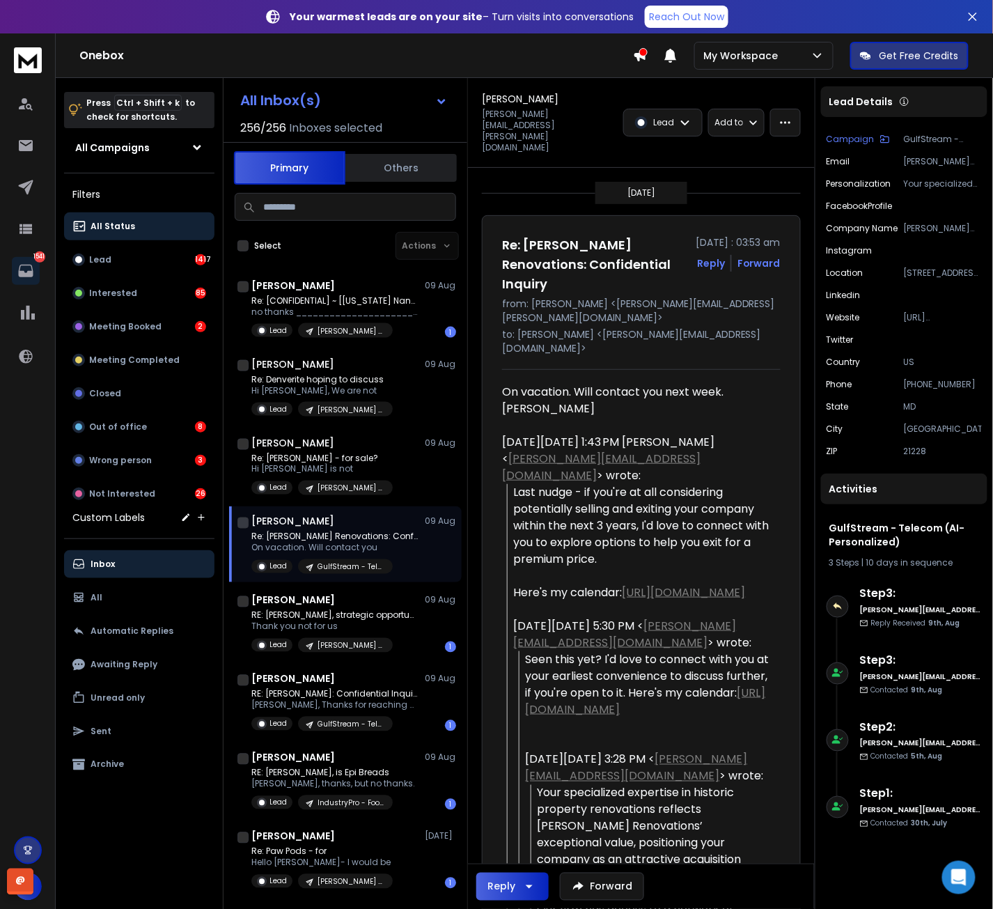
click at [511, 888] on div "Reply" at bounding box center [502, 887] width 28 height 14
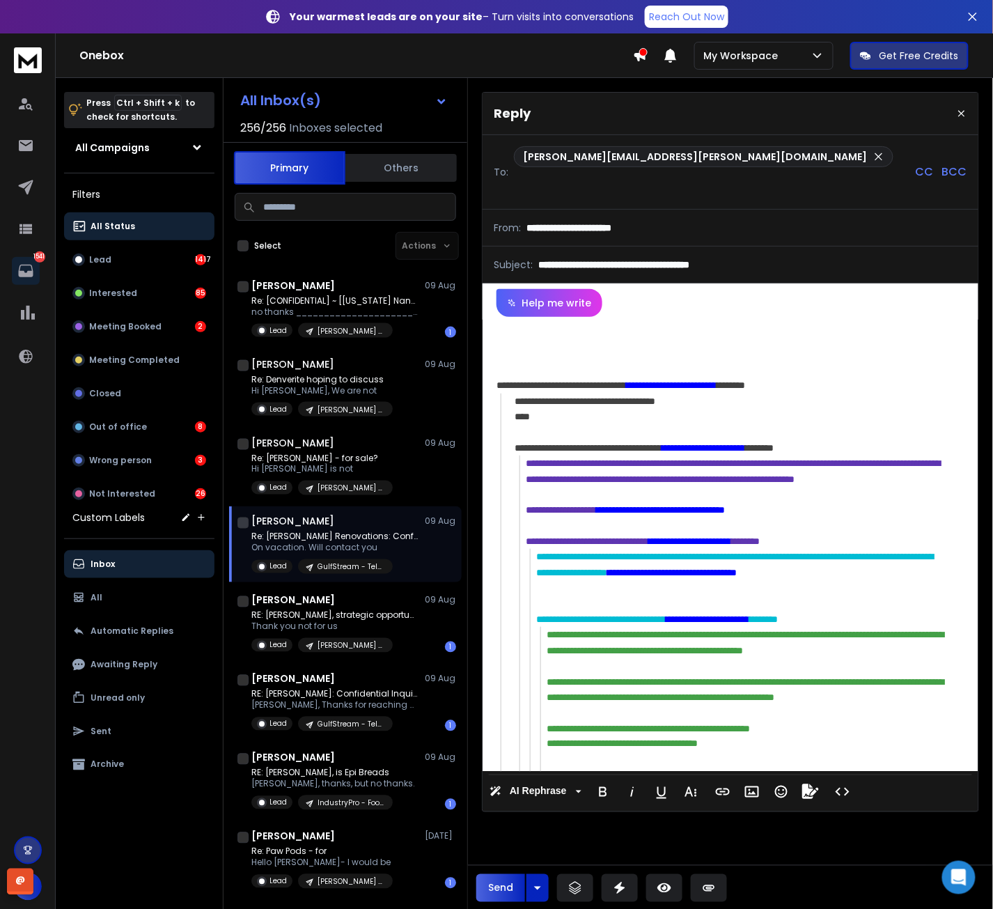
click at [838, 115] on icon at bounding box center [962, 113] width 6 height 6
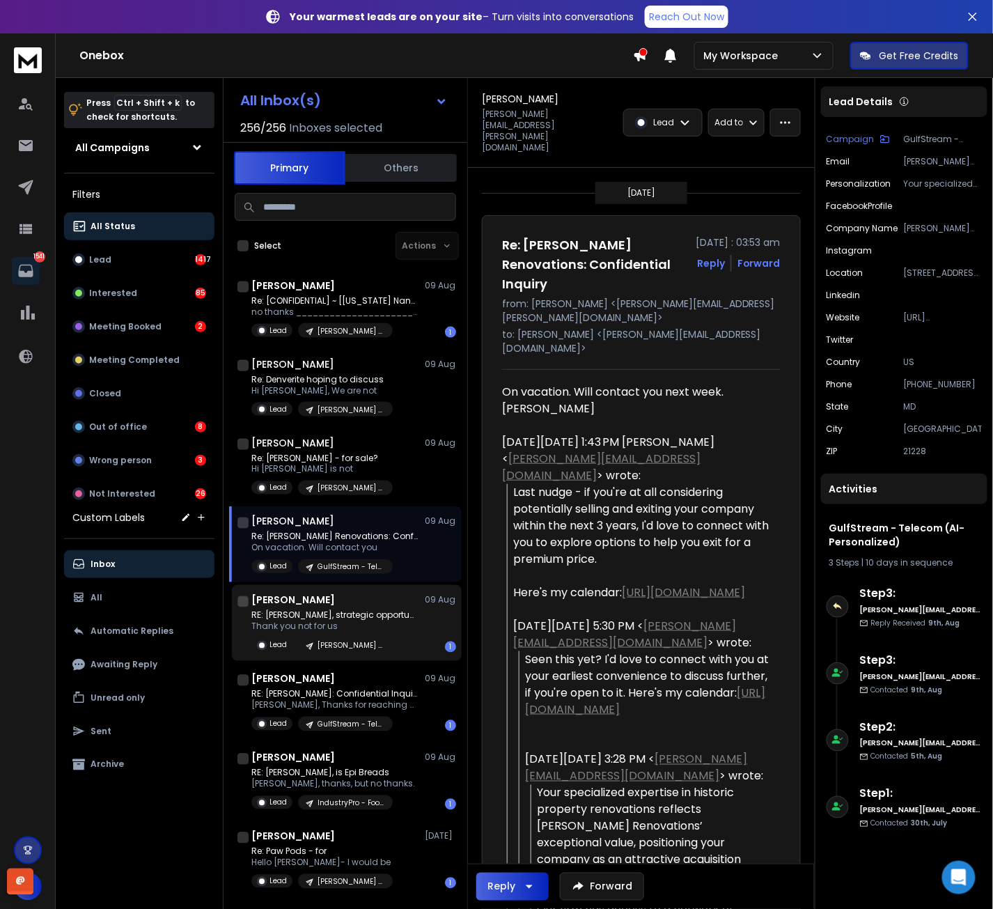
click at [348, 626] on p "Thank you not for us" at bounding box center [335, 626] width 167 height 11
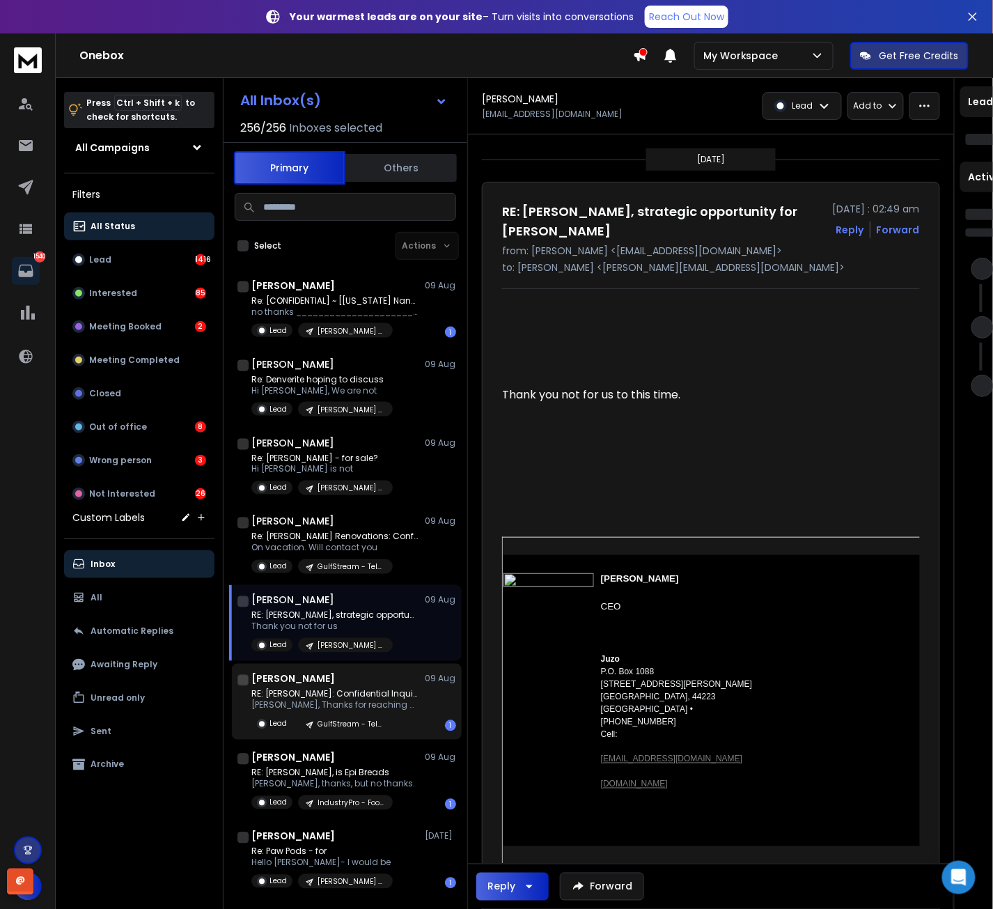
click at [332, 679] on h1 "[PERSON_NAME]" at bounding box center [294, 679] width 84 height 14
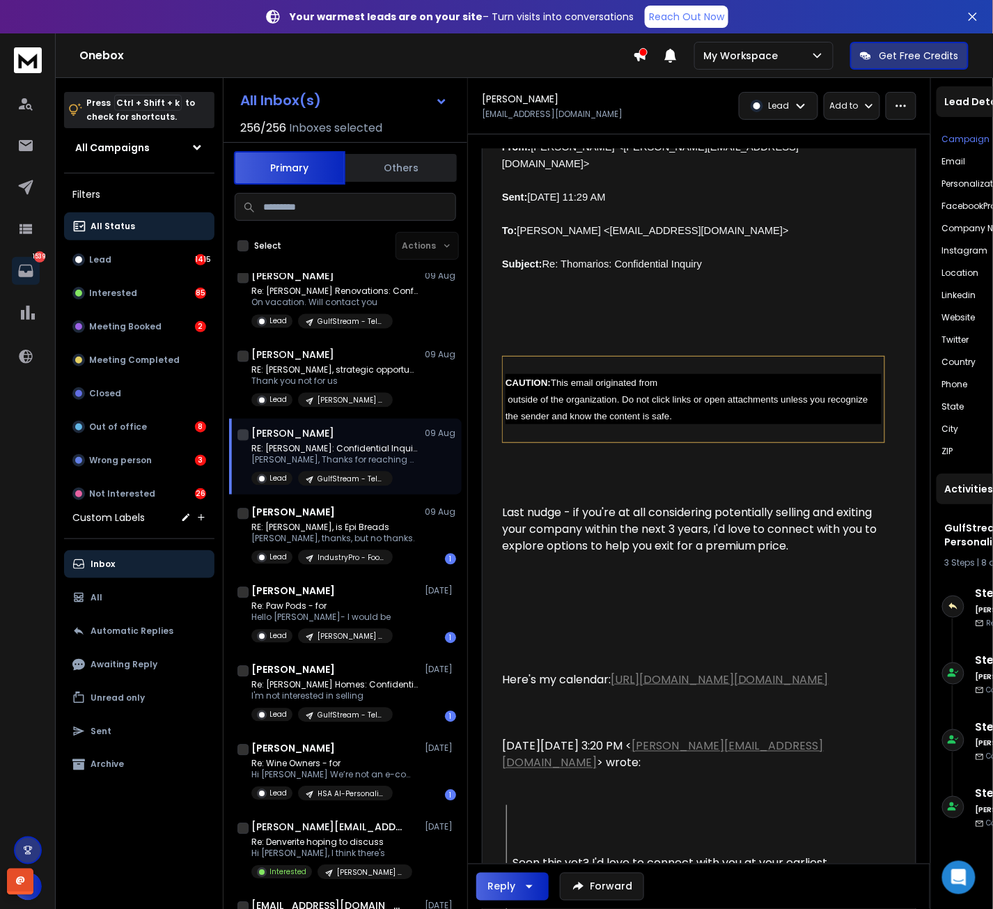
scroll to position [836, 0]
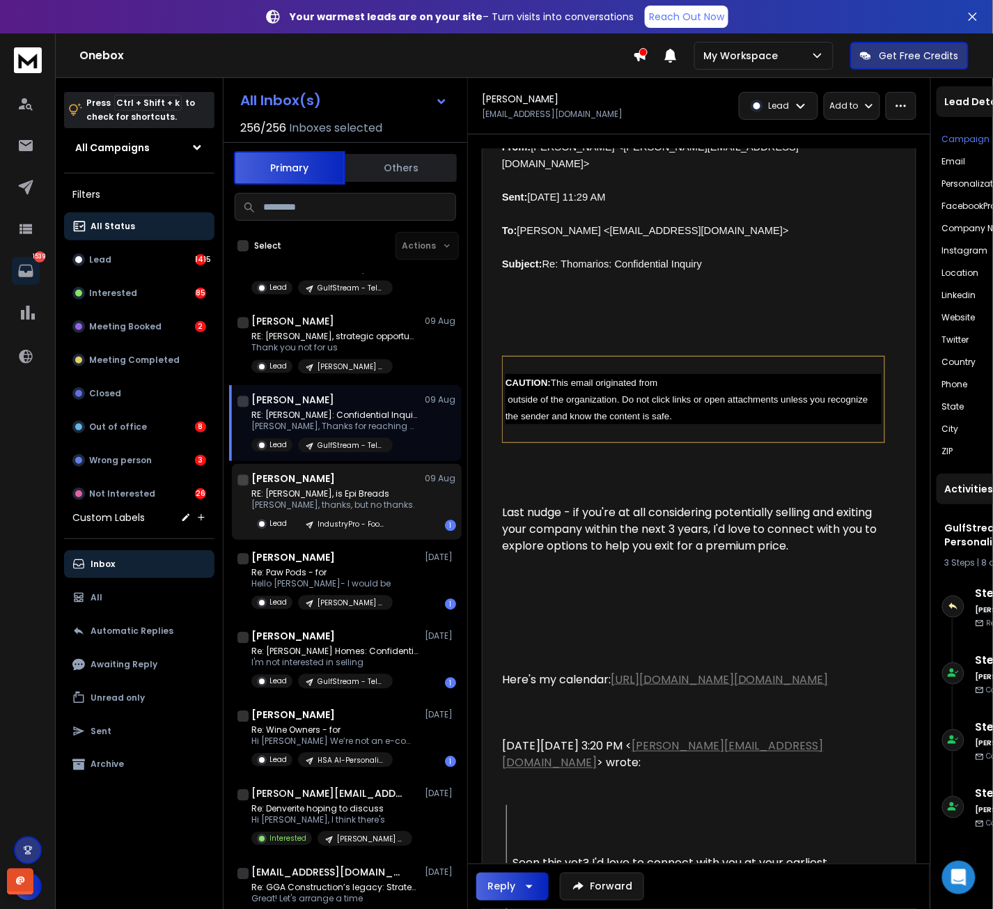
click at [305, 500] on p "[PERSON_NAME], thanks, but no thanks." at bounding box center [334, 505] width 164 height 11
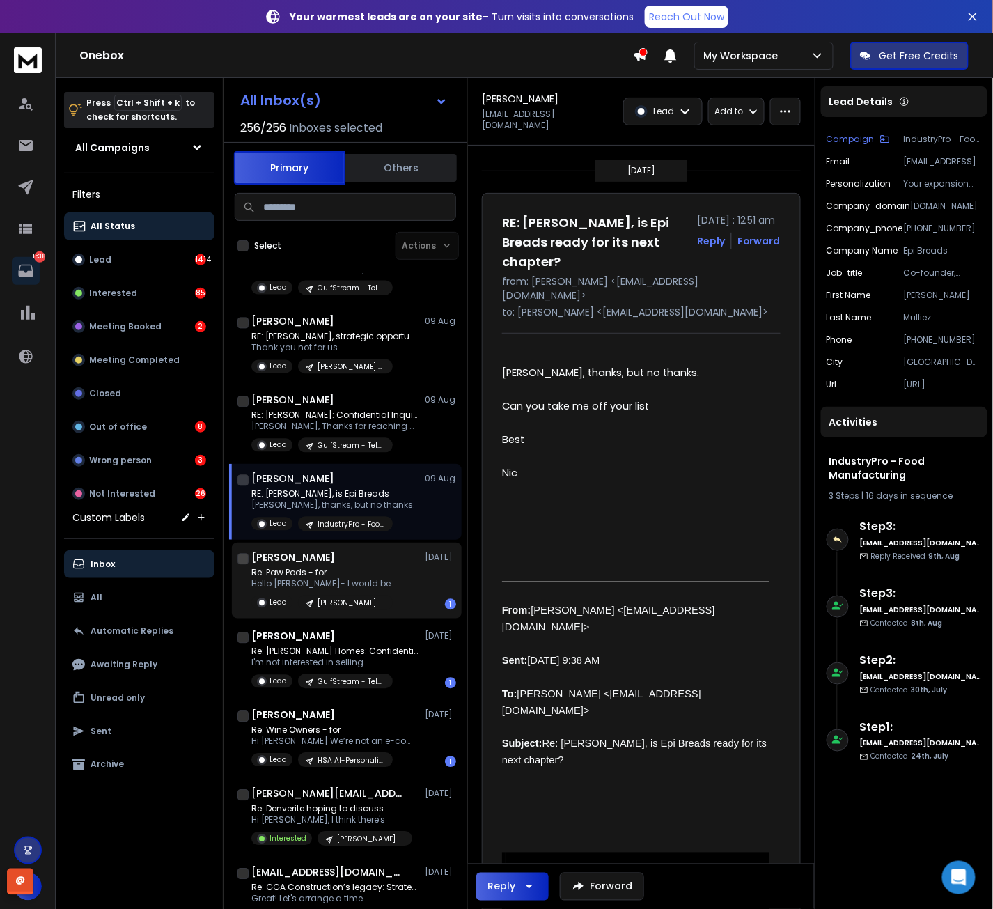
click at [302, 571] on p "Re: Paw Pods - for" at bounding box center [322, 573] width 141 height 11
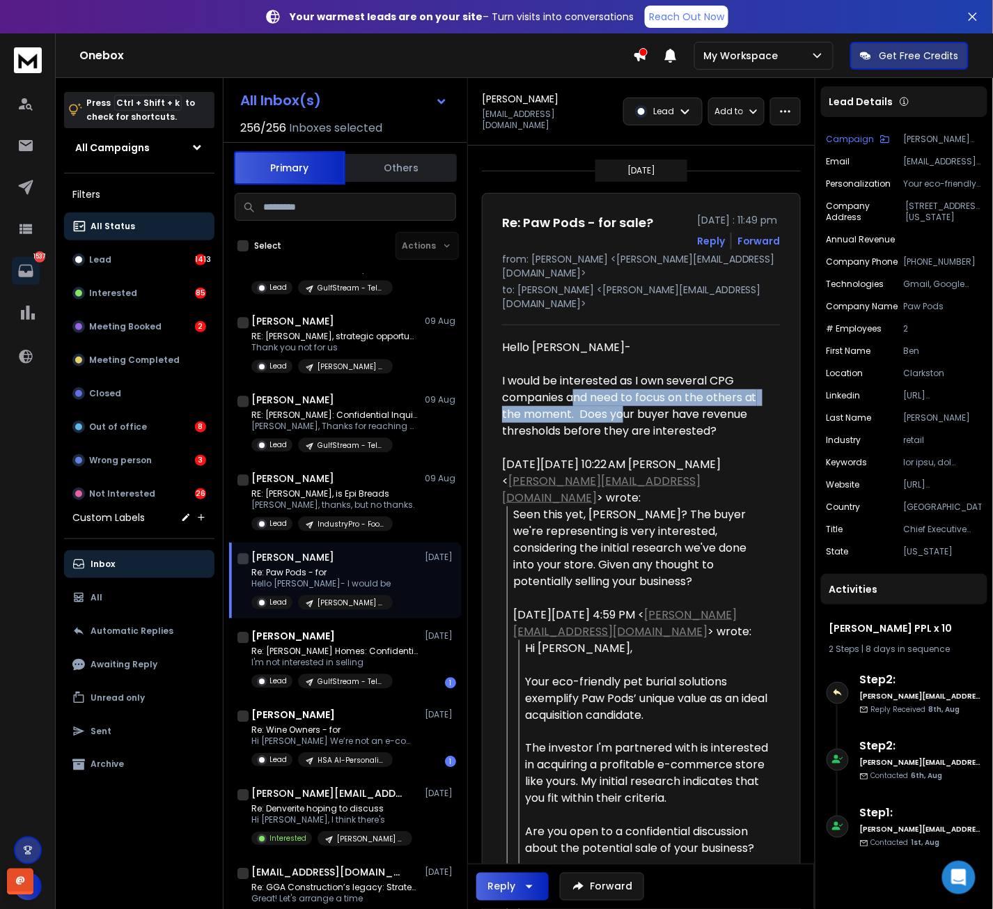
drag, startPoint x: 580, startPoint y: 355, endPoint x: 625, endPoint y: 368, distance: 47.2
click at [625, 373] on div "I would be interested as I own several CPG companies and need to focus on the o…" at bounding box center [636, 406] width 268 height 67
drag, startPoint x: 625, startPoint y: 368, endPoint x: 594, endPoint y: 396, distance: 41.9
click at [594, 396] on div "I would be interested as I own several CPG companies and need to focus on the o…" at bounding box center [636, 406] width 268 height 67
click at [525, 888] on icon "button" at bounding box center [529, 887] width 17 height 17
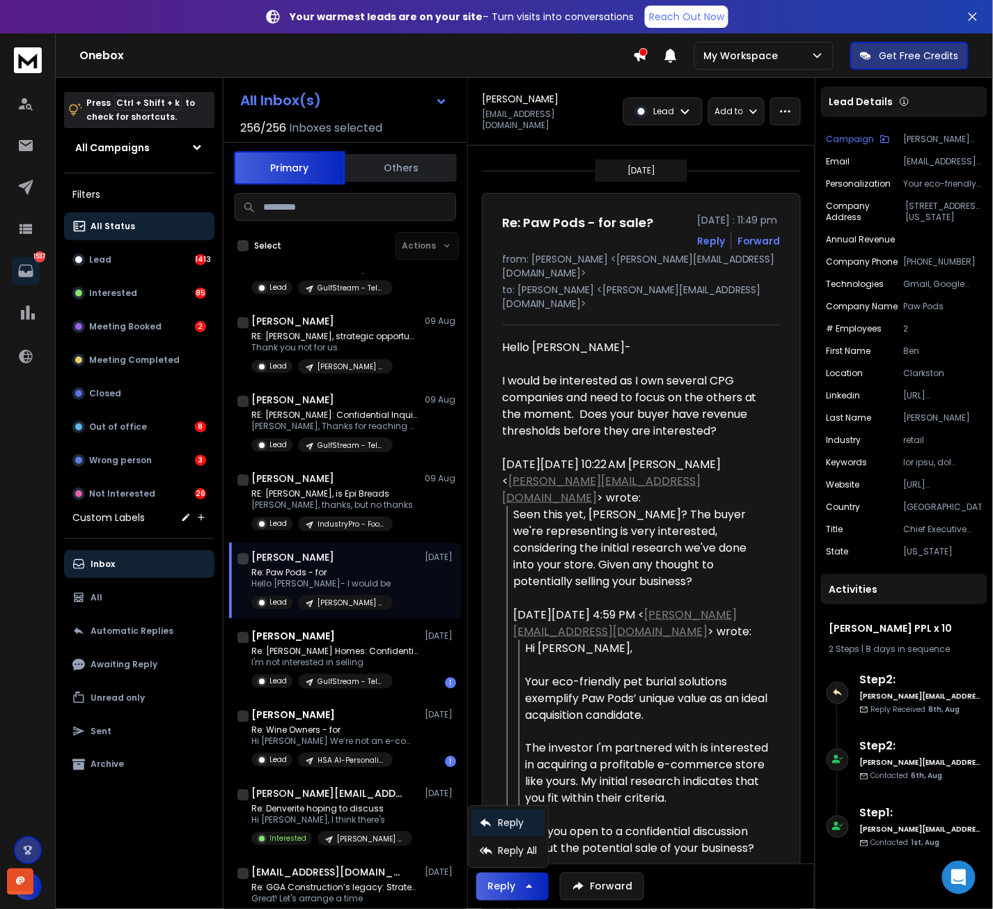
click at [516, 818] on p "Reply" at bounding box center [511, 824] width 26 height 14
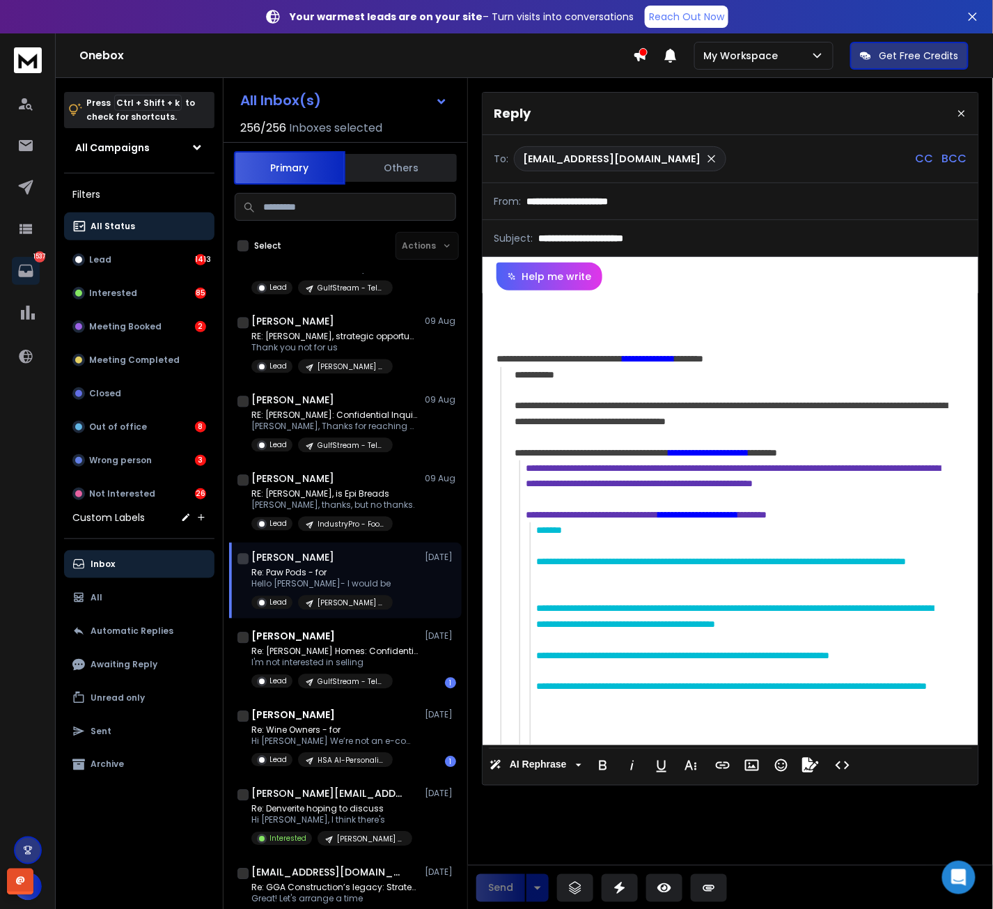
click at [647, 307] on div at bounding box center [731, 311] width 468 height 15
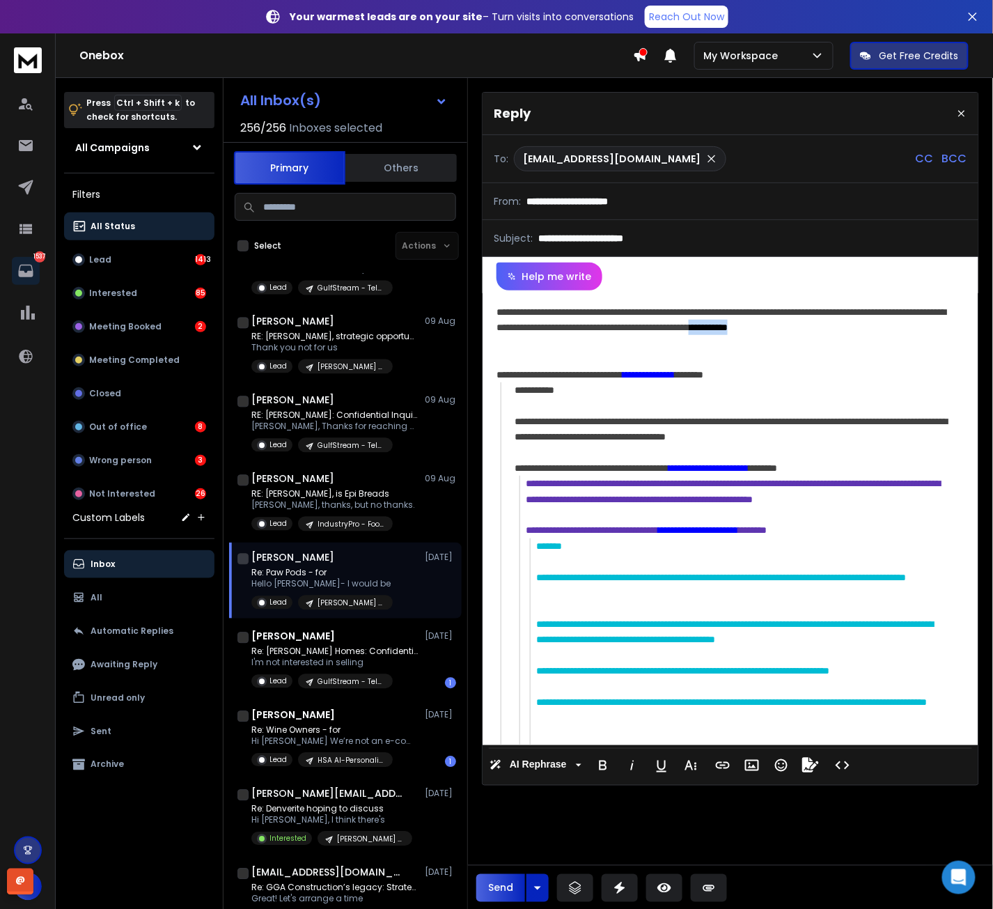
drag, startPoint x: 848, startPoint y: 327, endPoint x: 945, endPoint y: 332, distance: 96.9
click at [838, 332] on div "**********" at bounding box center [722, 319] width 451 height 31
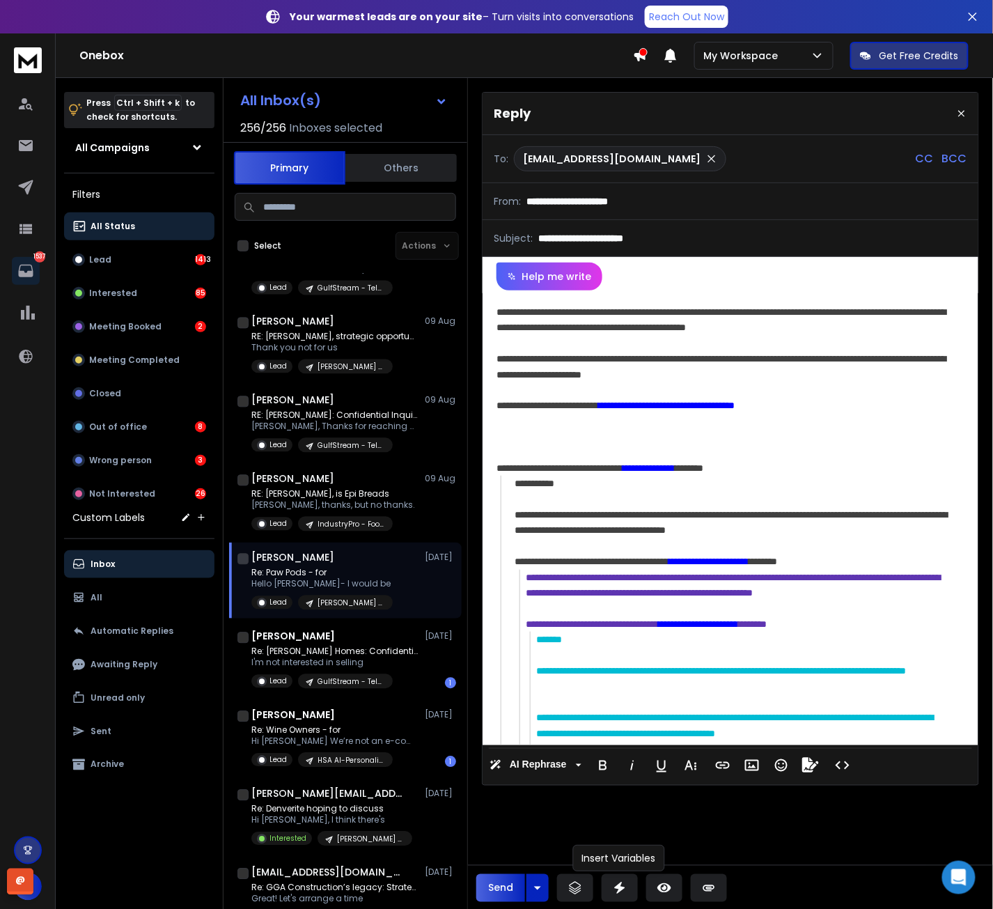
click at [494, 890] on button "Send" at bounding box center [501, 888] width 49 height 28
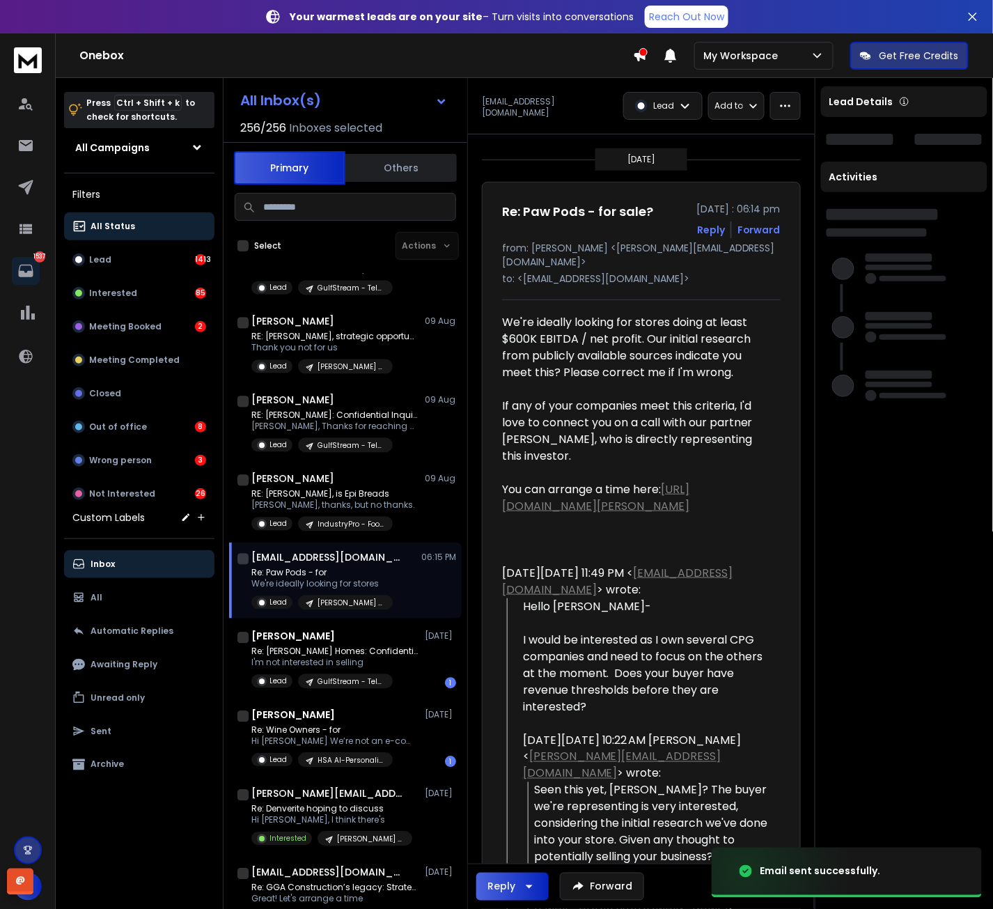
click at [728, 100] on p "Add to" at bounding box center [729, 105] width 29 height 11
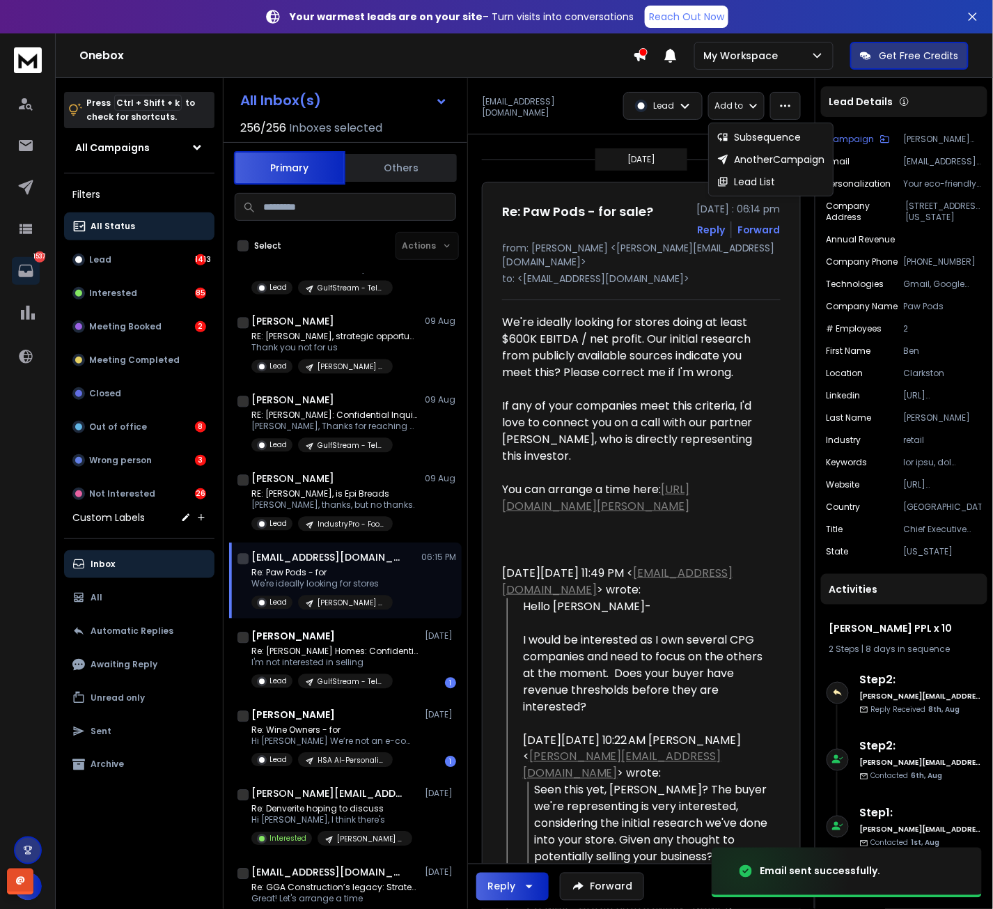
click at [681, 104] on icon at bounding box center [685, 105] width 11 height 11
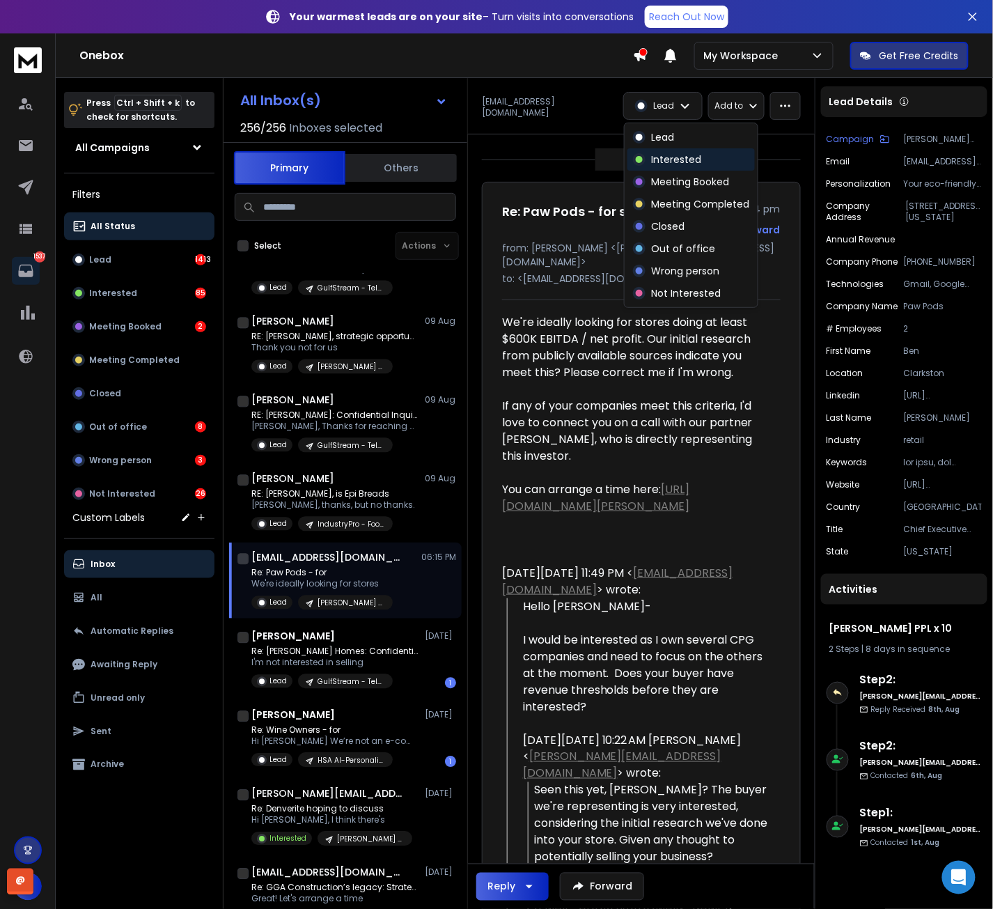
click at [680, 153] on p "Interested" at bounding box center [676, 160] width 50 height 14
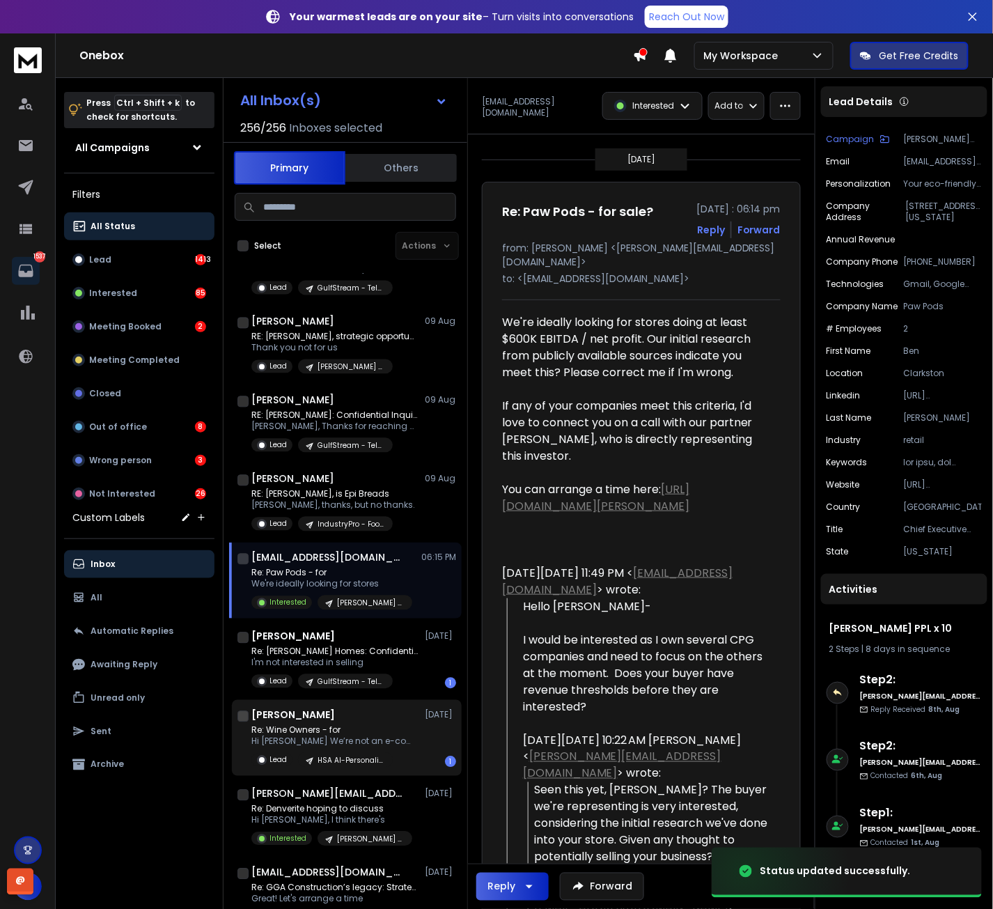
click at [377, 725] on p "Re: Wine Owners - for" at bounding box center [335, 730] width 167 height 11
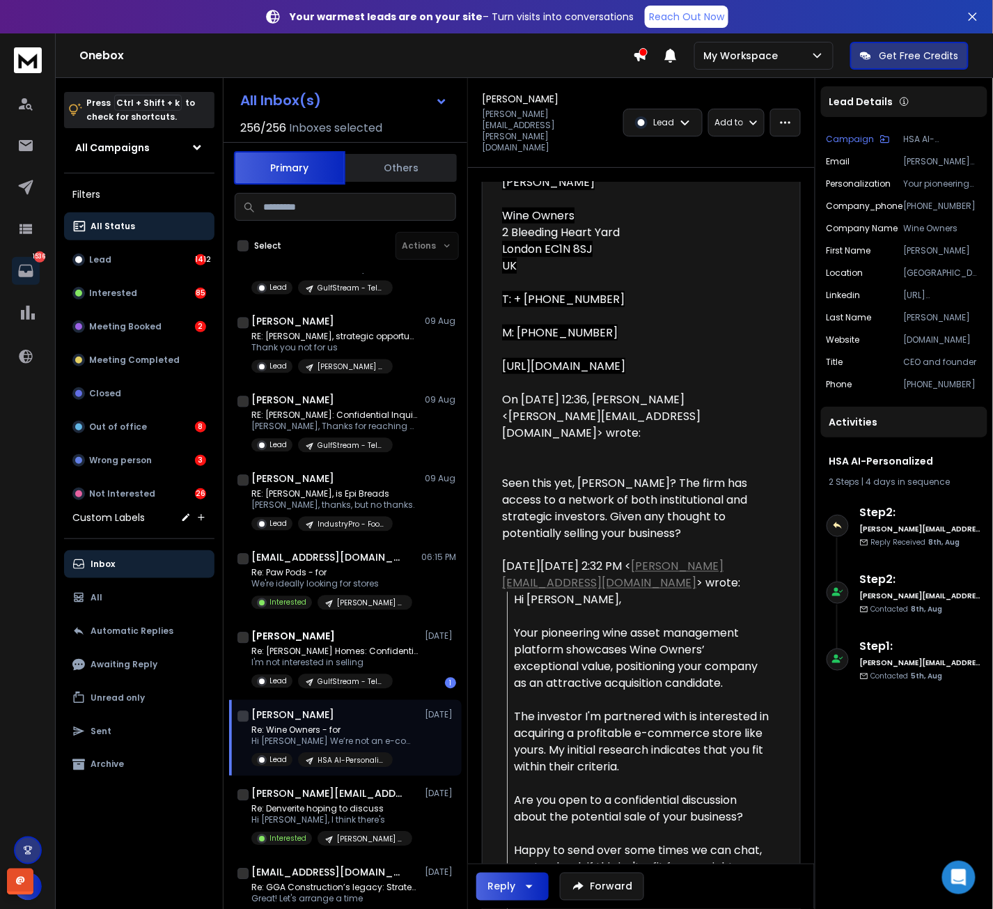
scroll to position [524, 0]
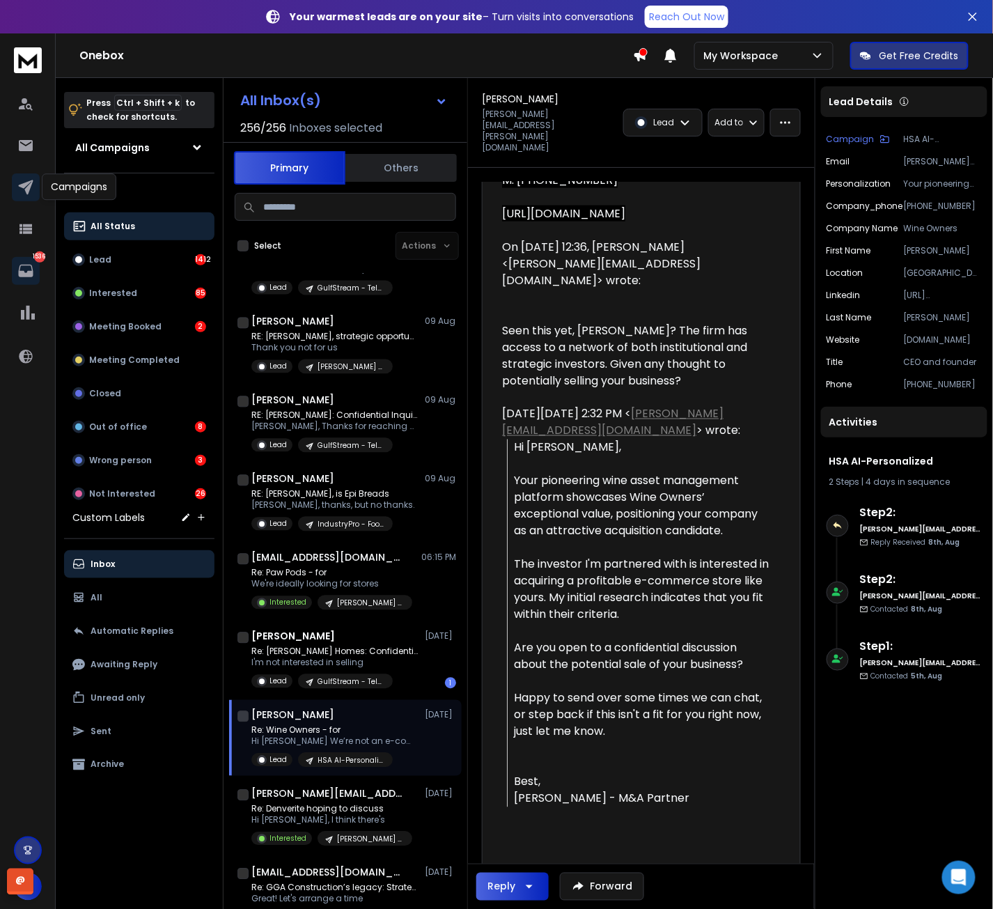
click at [31, 185] on icon at bounding box center [25, 187] width 15 height 15
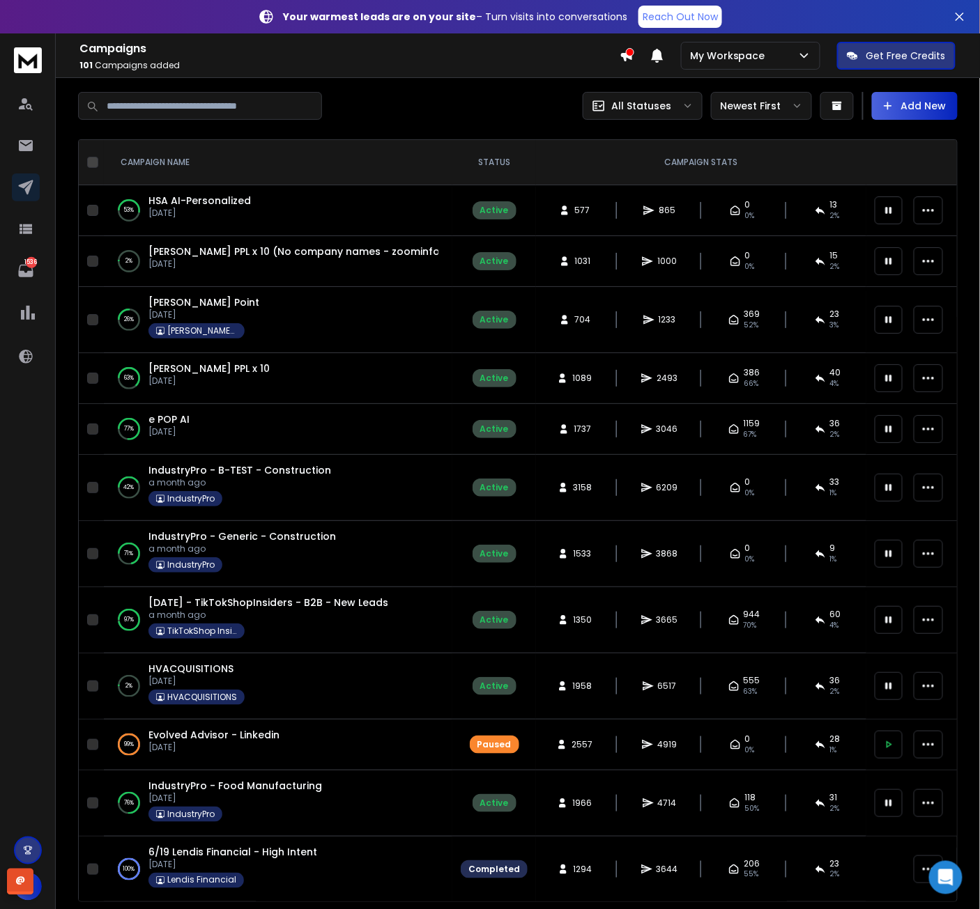
click at [199, 202] on span "HSA AI-Personalized" at bounding box center [199, 201] width 102 height 14
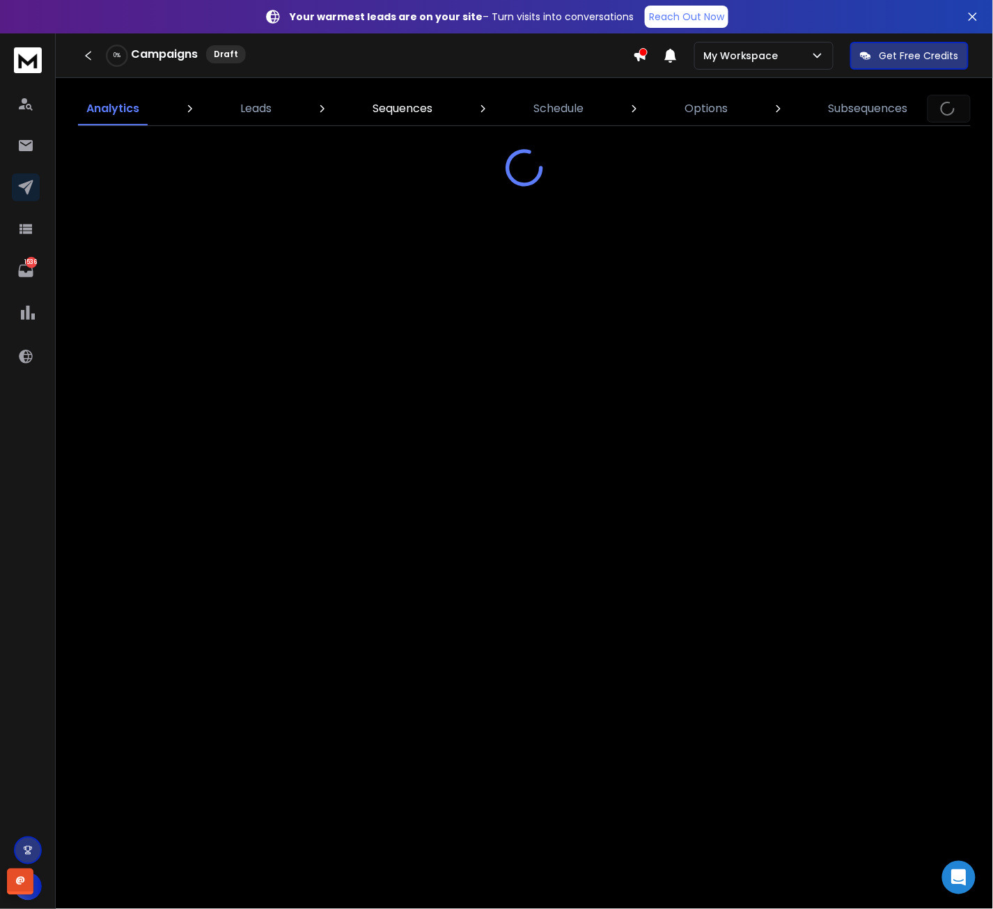
click at [394, 109] on p "Sequences" at bounding box center [403, 108] width 60 height 17
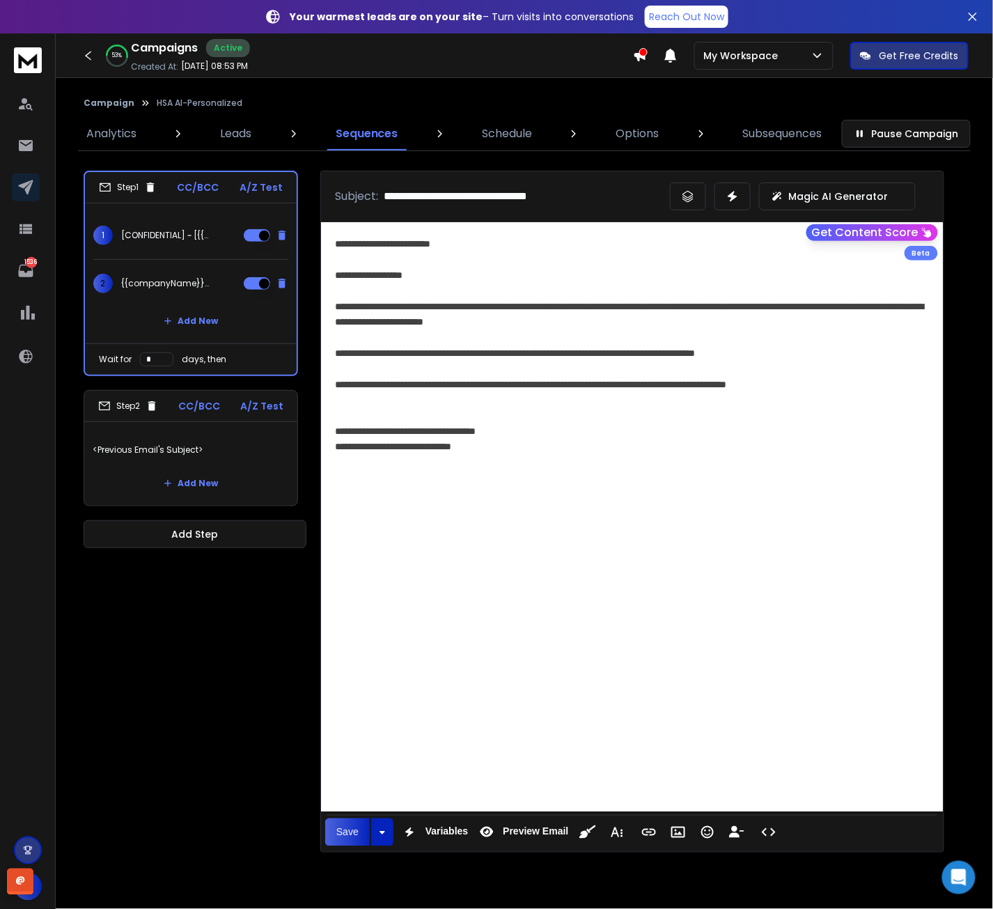
click at [168, 268] on div "2 {{companyName}} - for sale?" at bounding box center [190, 283] width 195 height 47
drag, startPoint x: 578, startPoint y: 305, endPoint x: 708, endPoint y: 307, distance: 129.6
click at [708, 307] on div "**********" at bounding box center [632, 314] width 594 height 31
click at [282, 288] on icon at bounding box center [283, 284] width 8 height 10
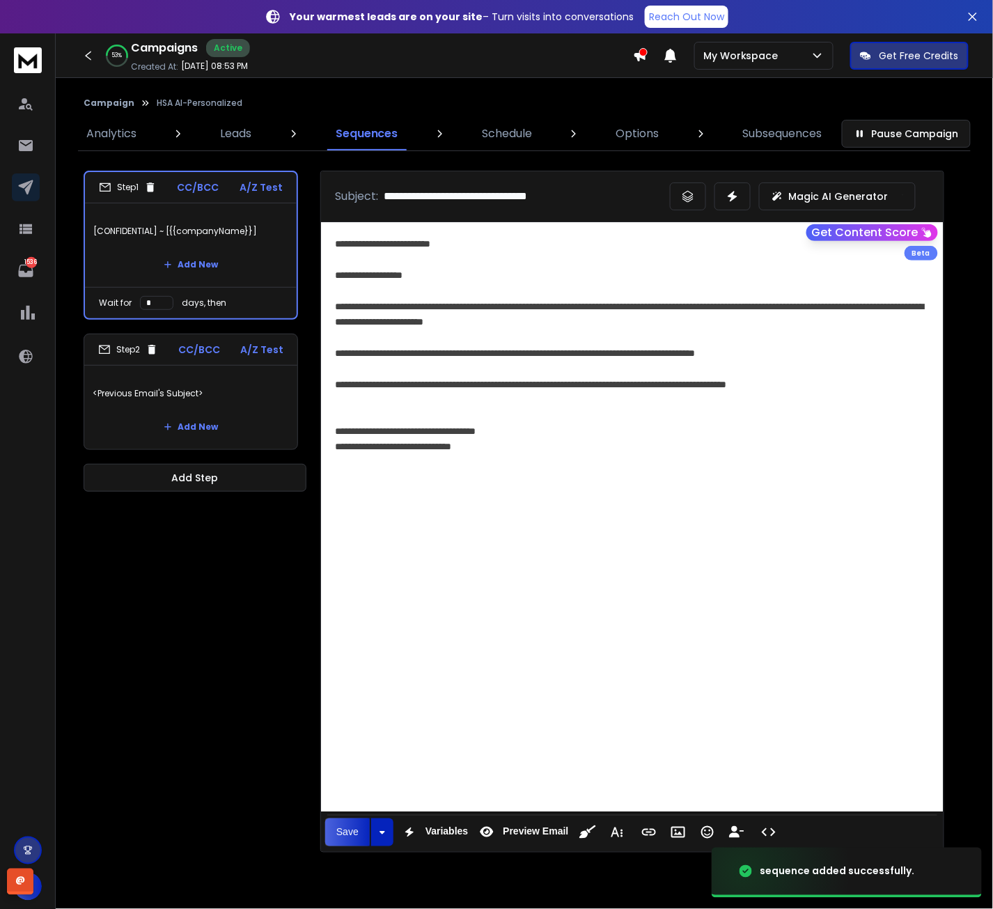
click at [167, 396] on p "<Previous Email's Subject>" at bounding box center [191, 393] width 196 height 39
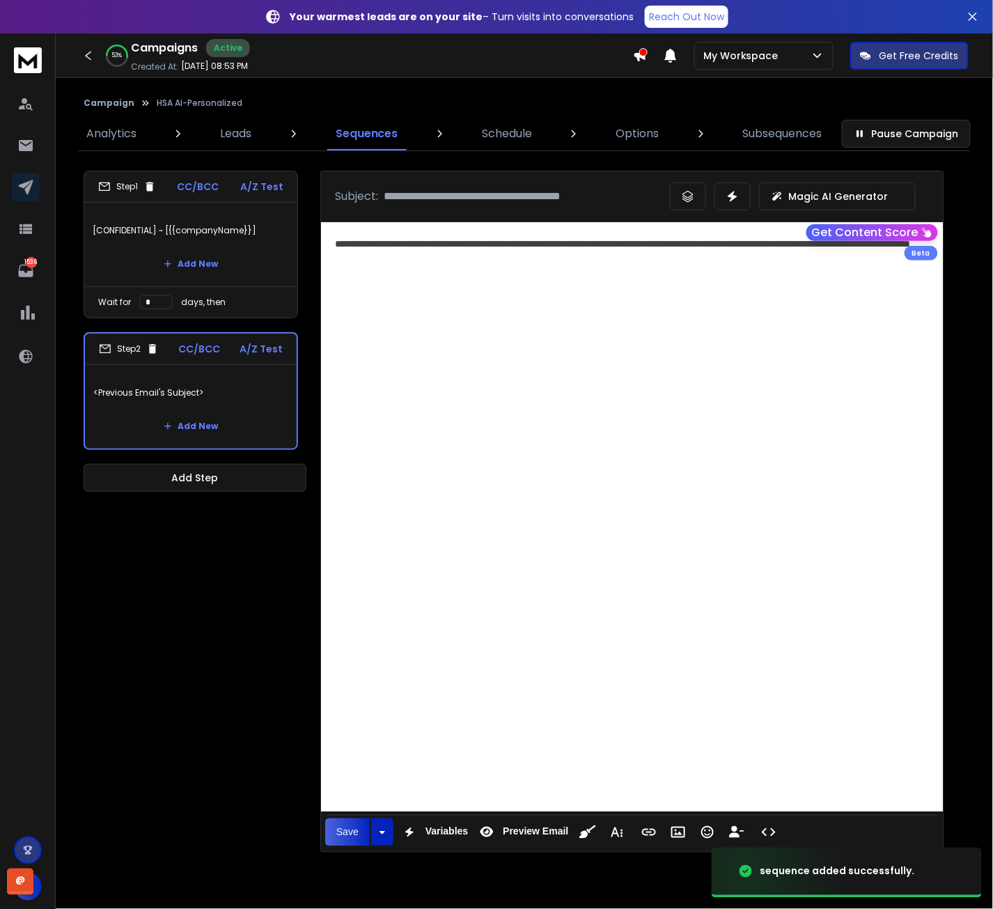
click at [463, 478] on div "**********" at bounding box center [632, 517] width 623 height 590
click at [81, 56] on button at bounding box center [88, 56] width 18 height 28
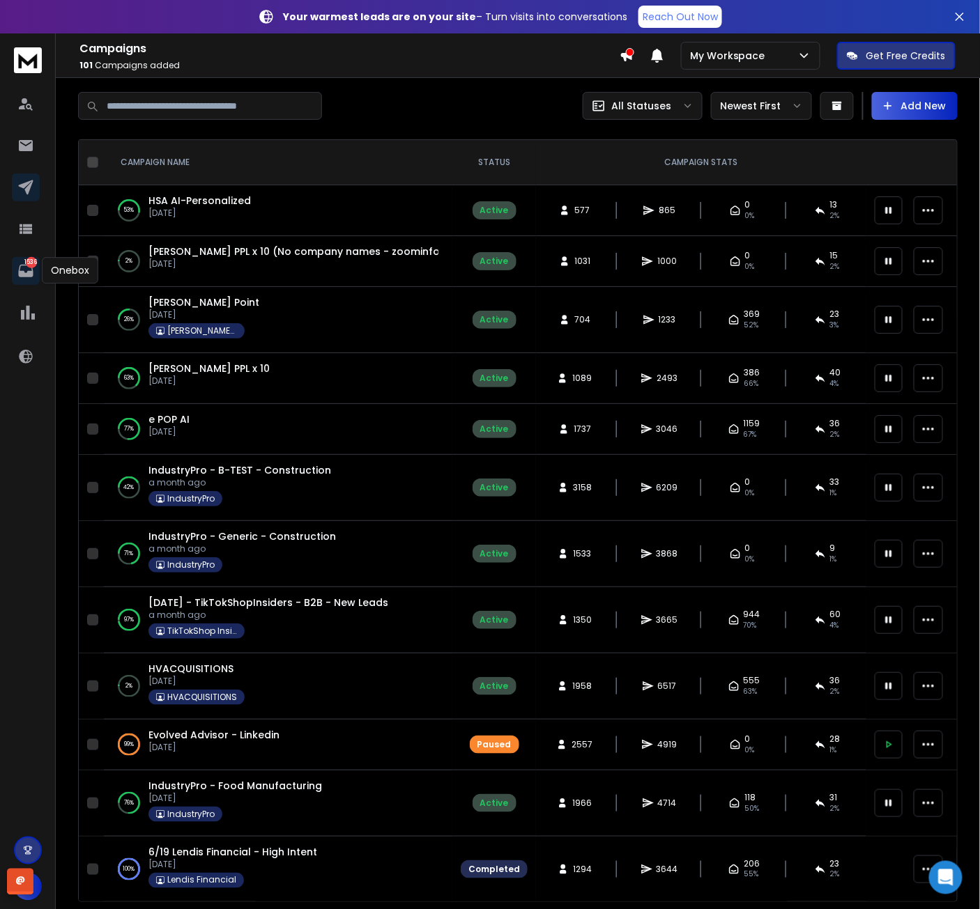
click at [23, 266] on icon at bounding box center [25, 271] width 17 height 17
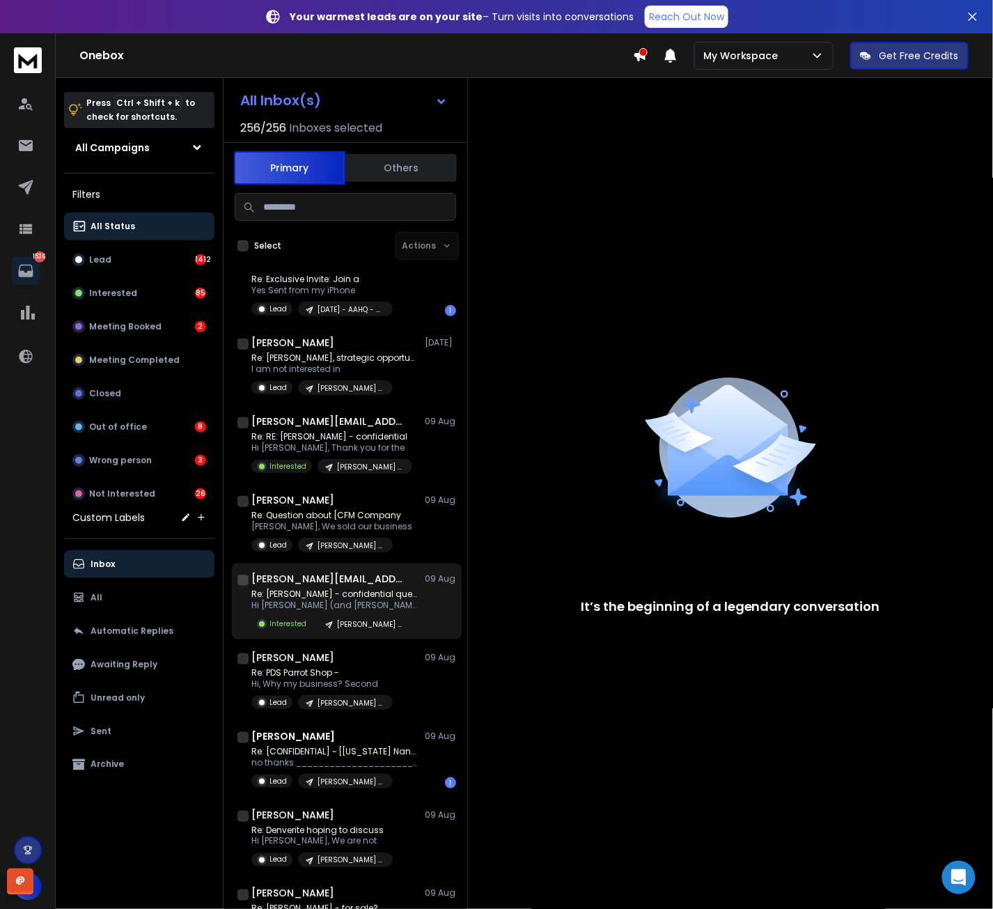
scroll to position [371, 0]
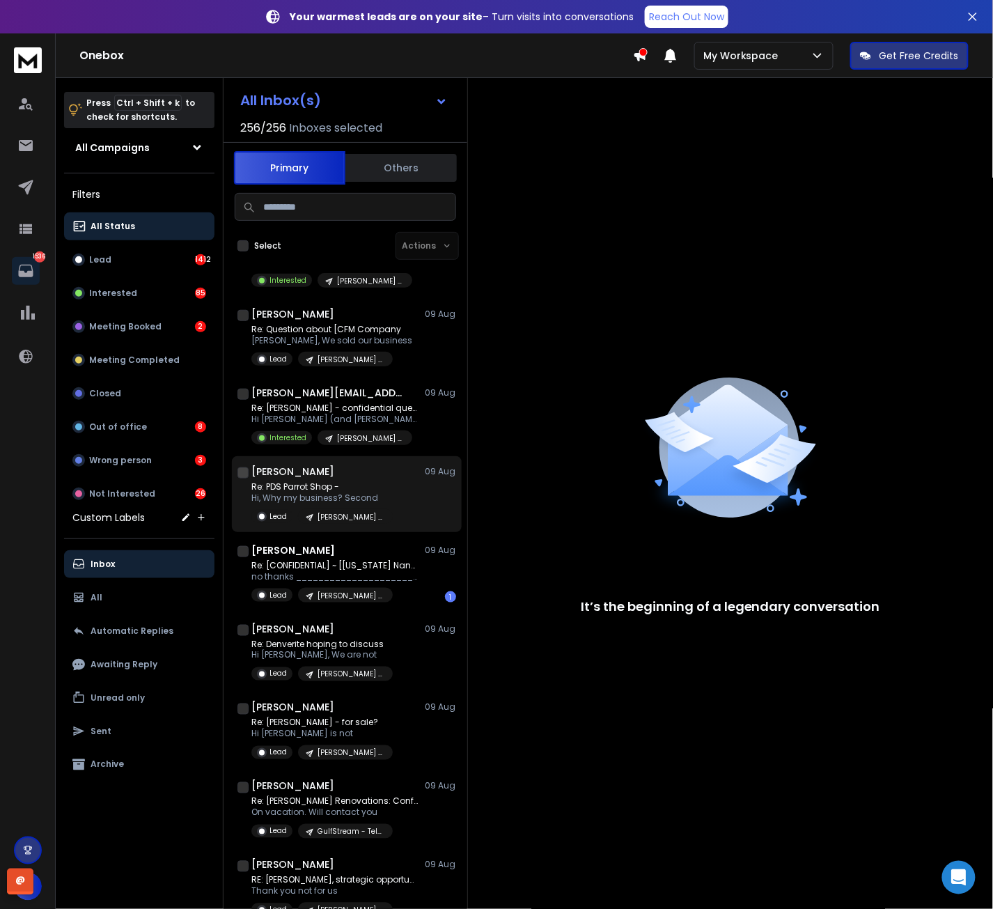
click at [366, 496] on p "Hi, Why my business? Second" at bounding box center [322, 498] width 141 height 11
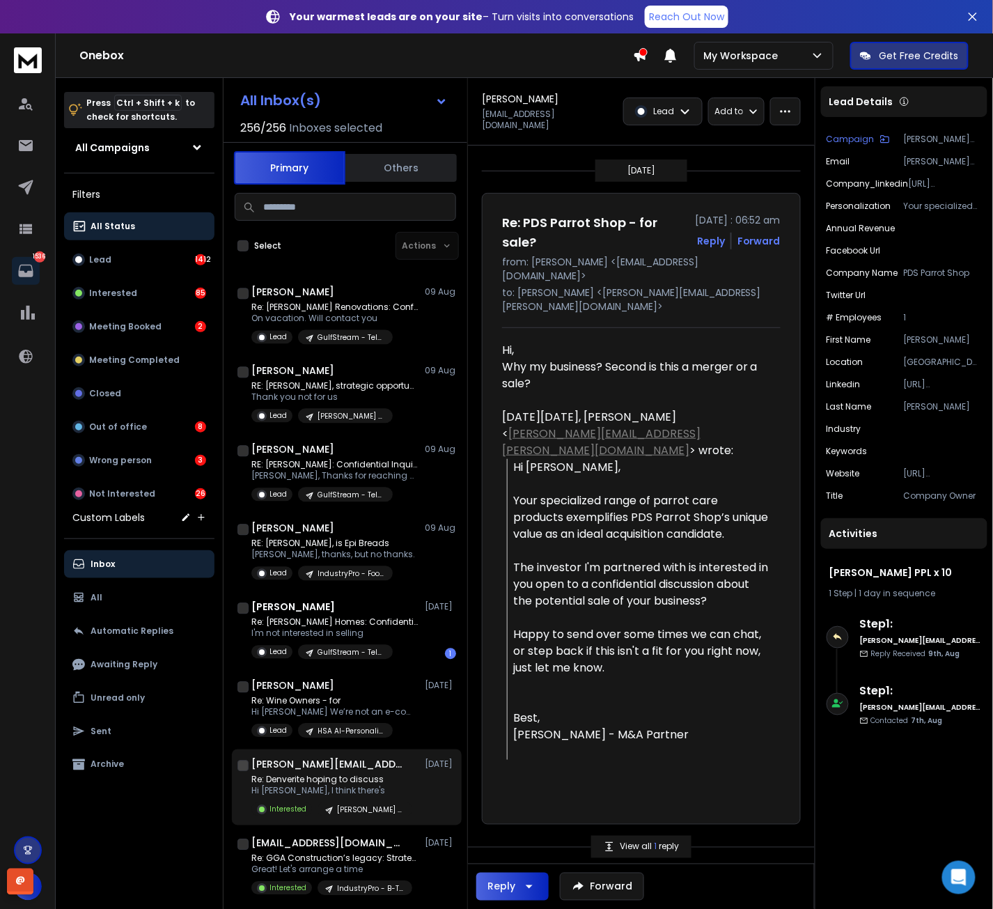
scroll to position [929, 0]
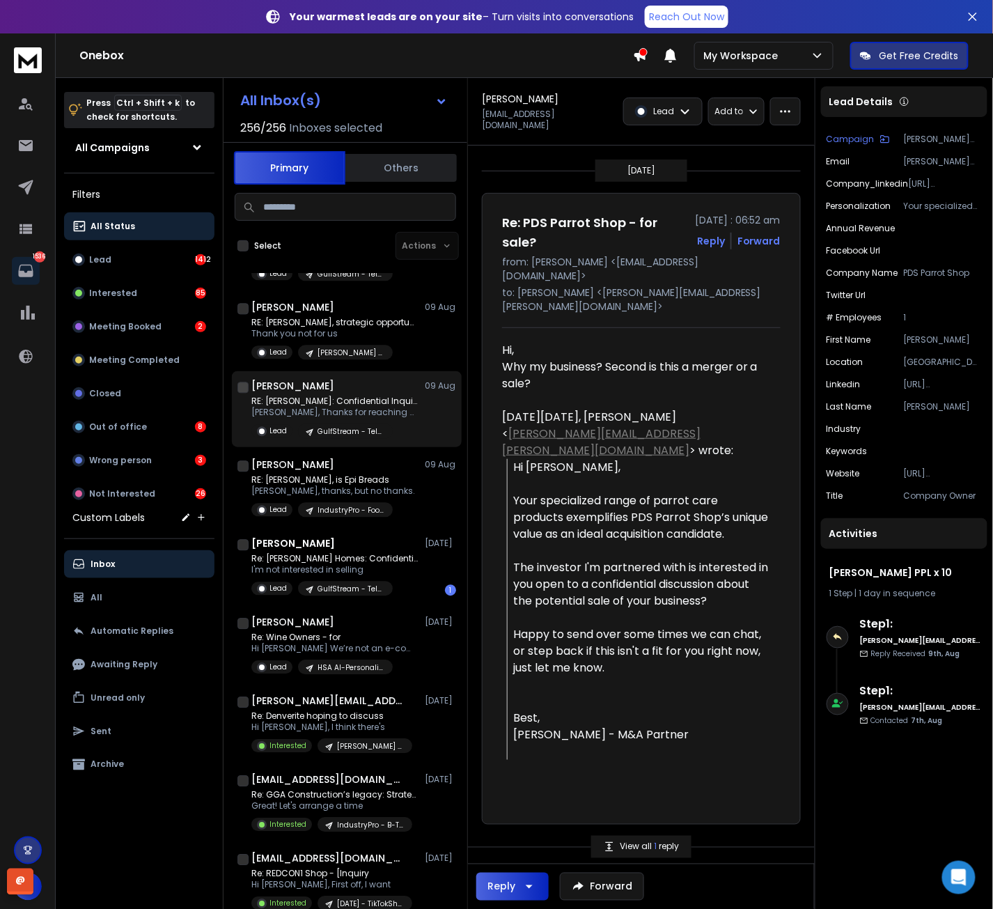
click at [376, 391] on div "[PERSON_NAME] [DATE]" at bounding box center [354, 387] width 205 height 14
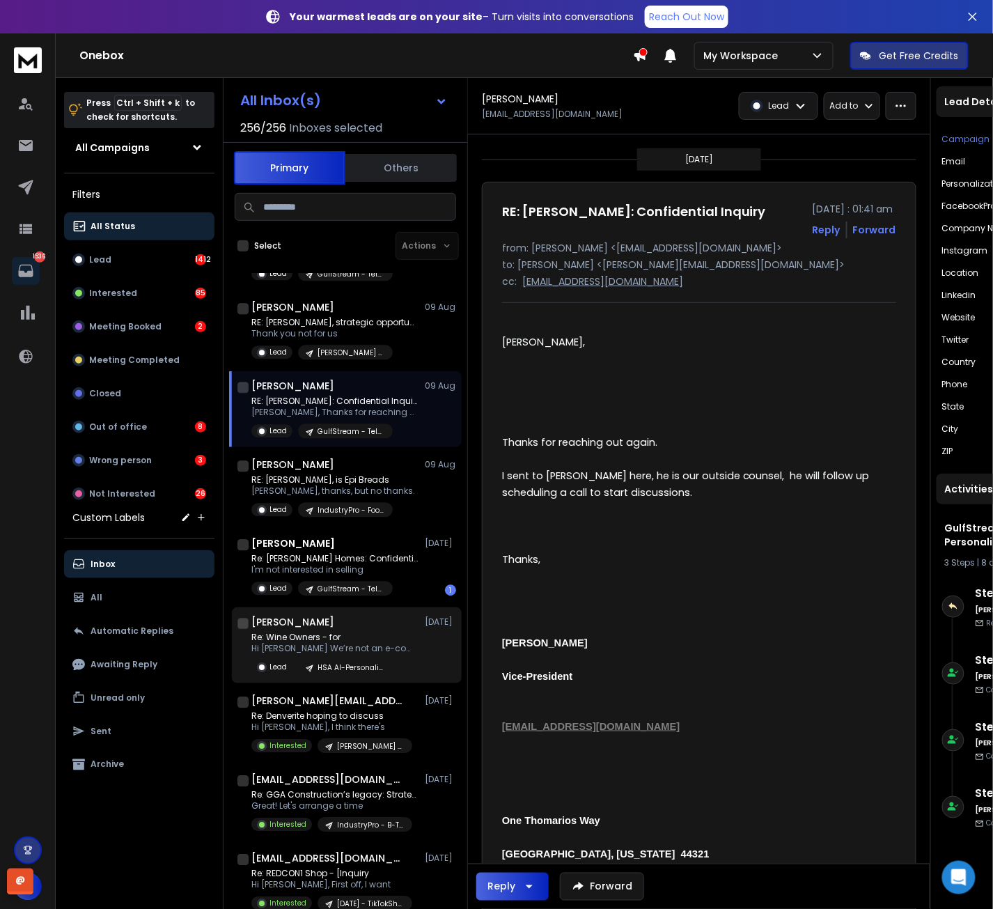
scroll to position [1115, 0]
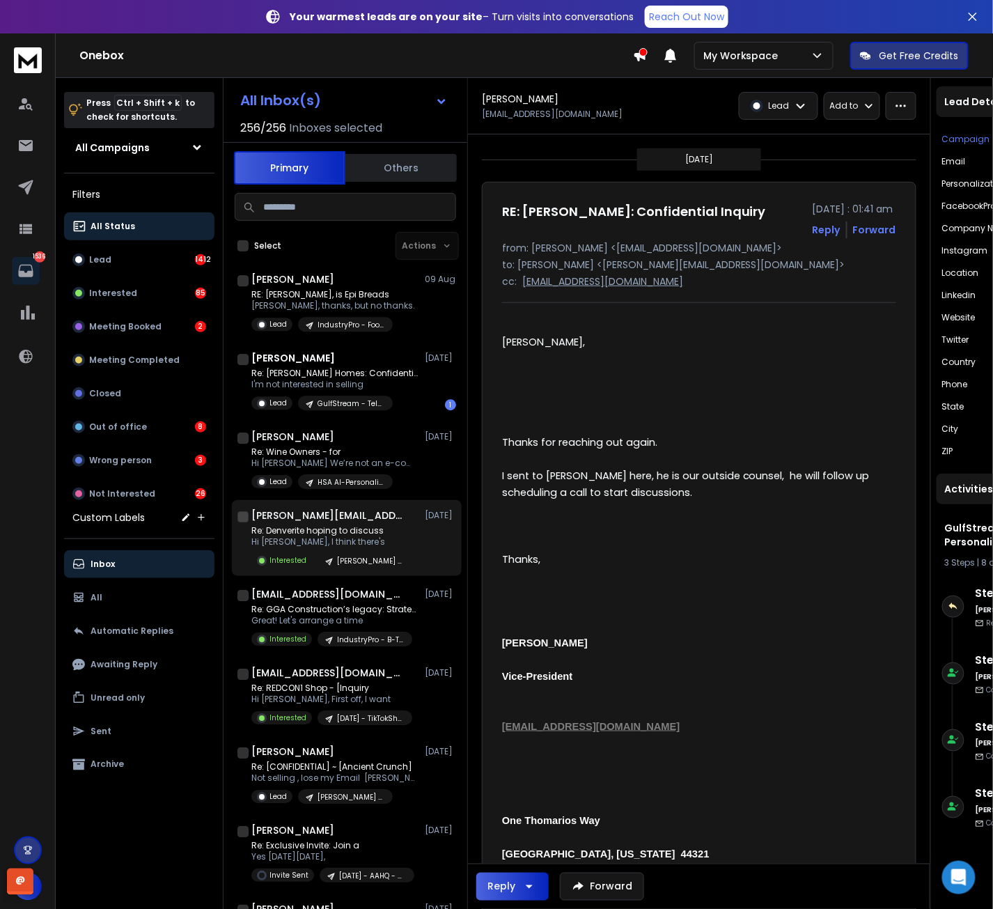
click at [394, 534] on div "Re: Denverite hoping to discuss Hi [PERSON_NAME], I think there's Interested [P…" at bounding box center [354, 546] width 205 height 42
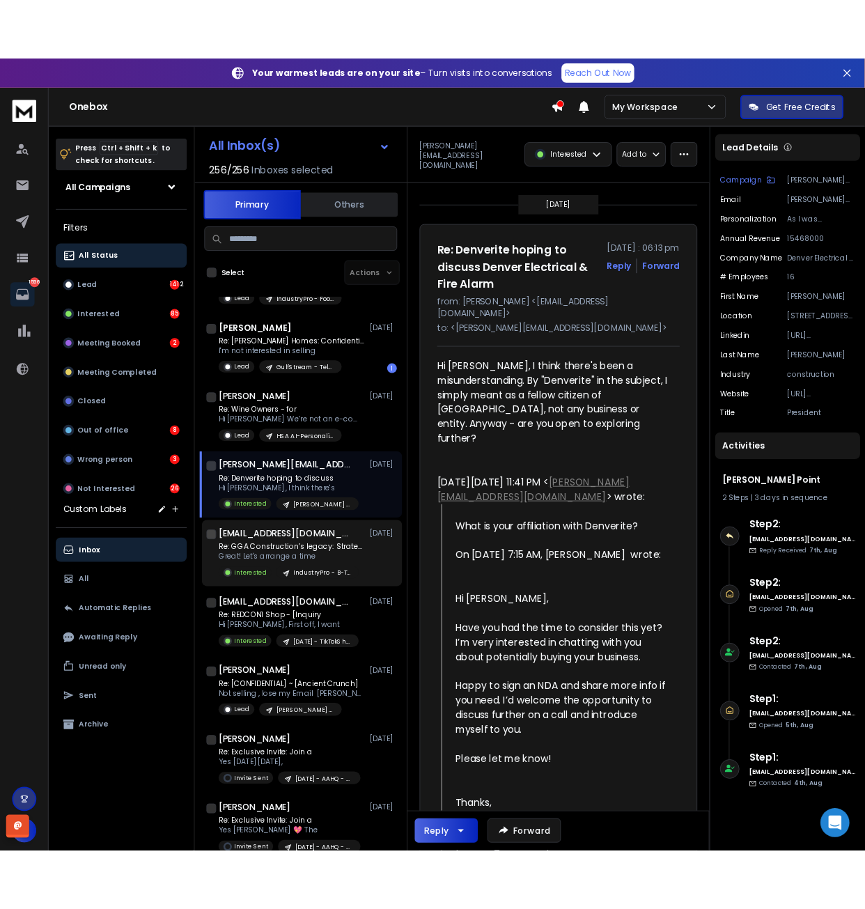
scroll to position [1207, 0]
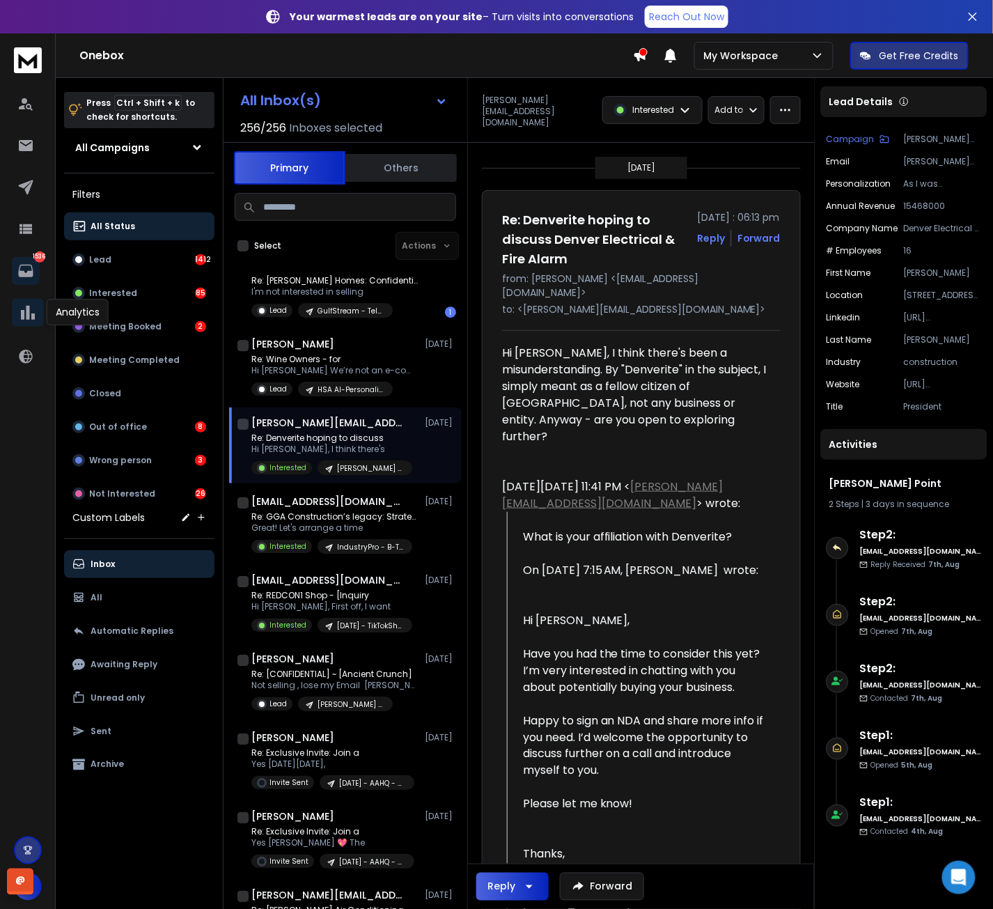
click at [26, 325] on link at bounding box center [28, 313] width 32 height 32
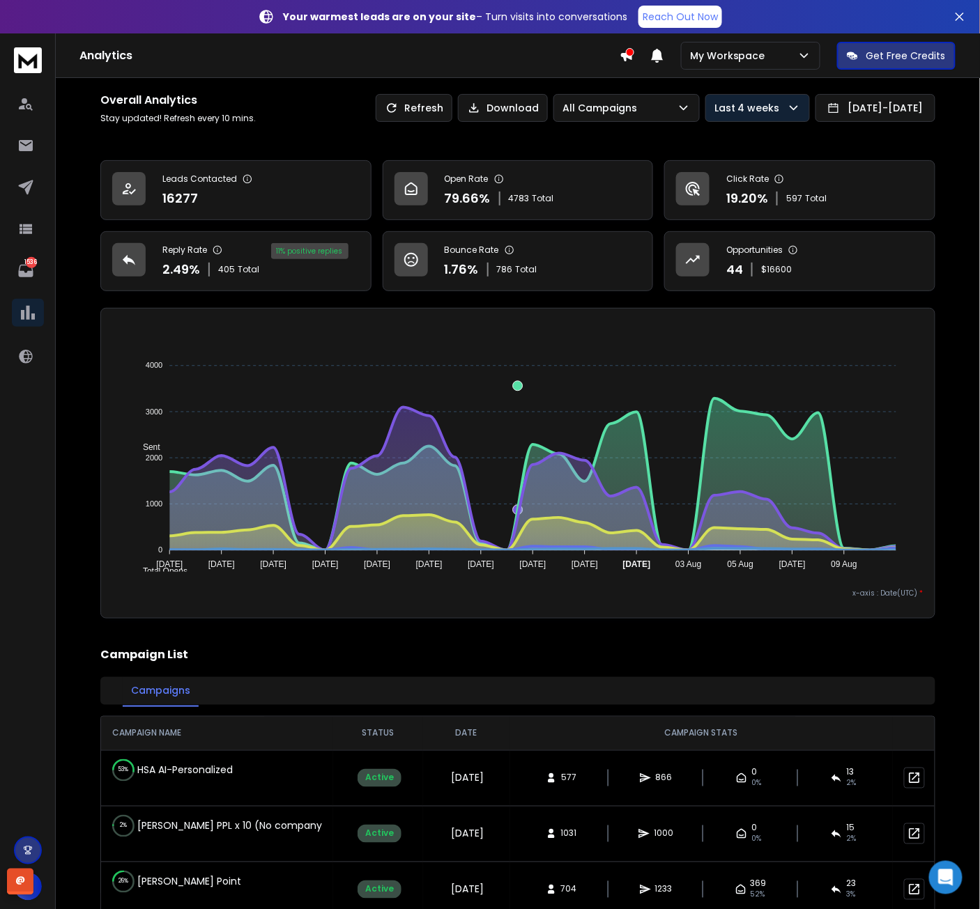
click at [714, 104] on p "Last 4 weeks" at bounding box center [749, 108] width 71 height 14
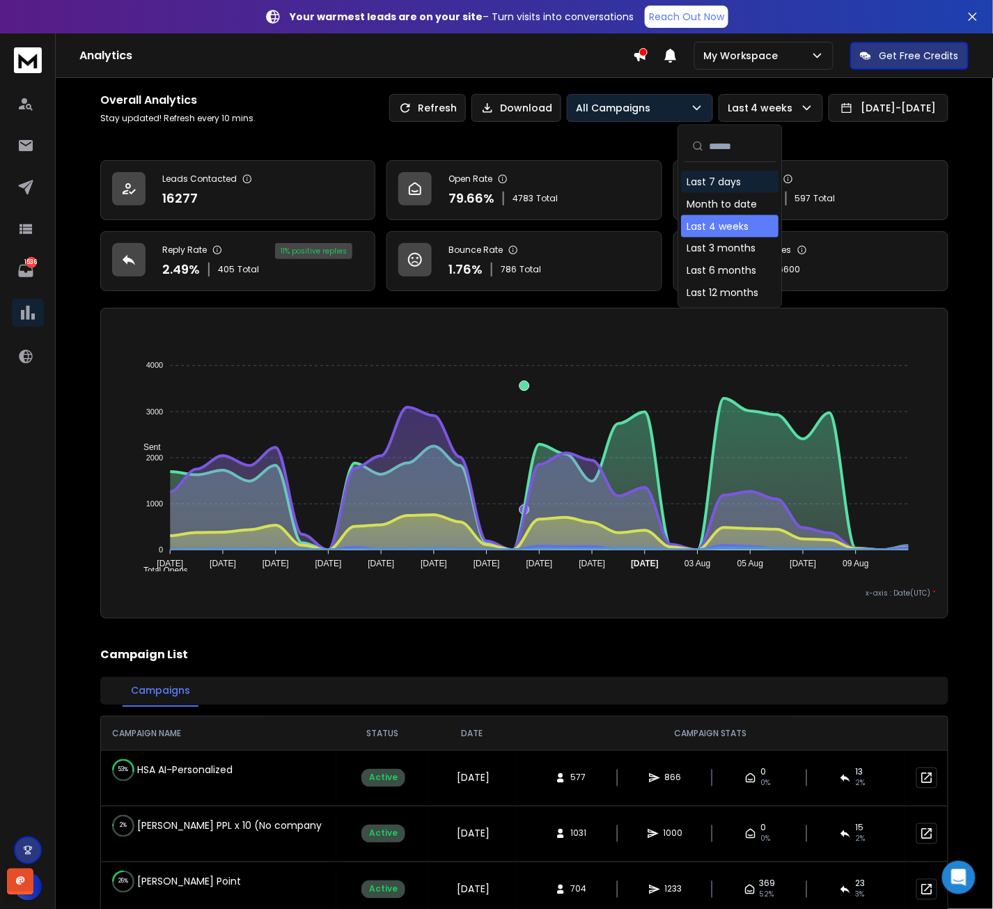
click at [576, 101] on p "All Campaigns" at bounding box center [616, 108] width 80 height 14
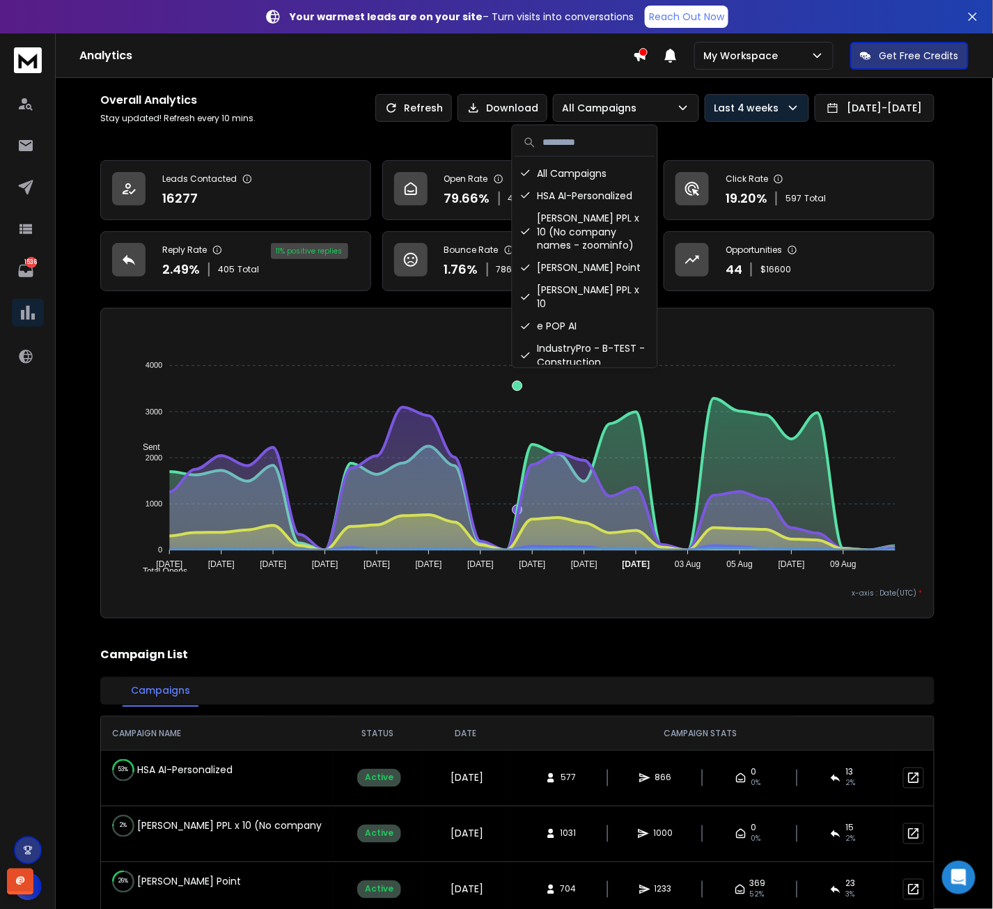
click at [714, 114] on p "Last 4 weeks" at bounding box center [749, 108] width 71 height 14
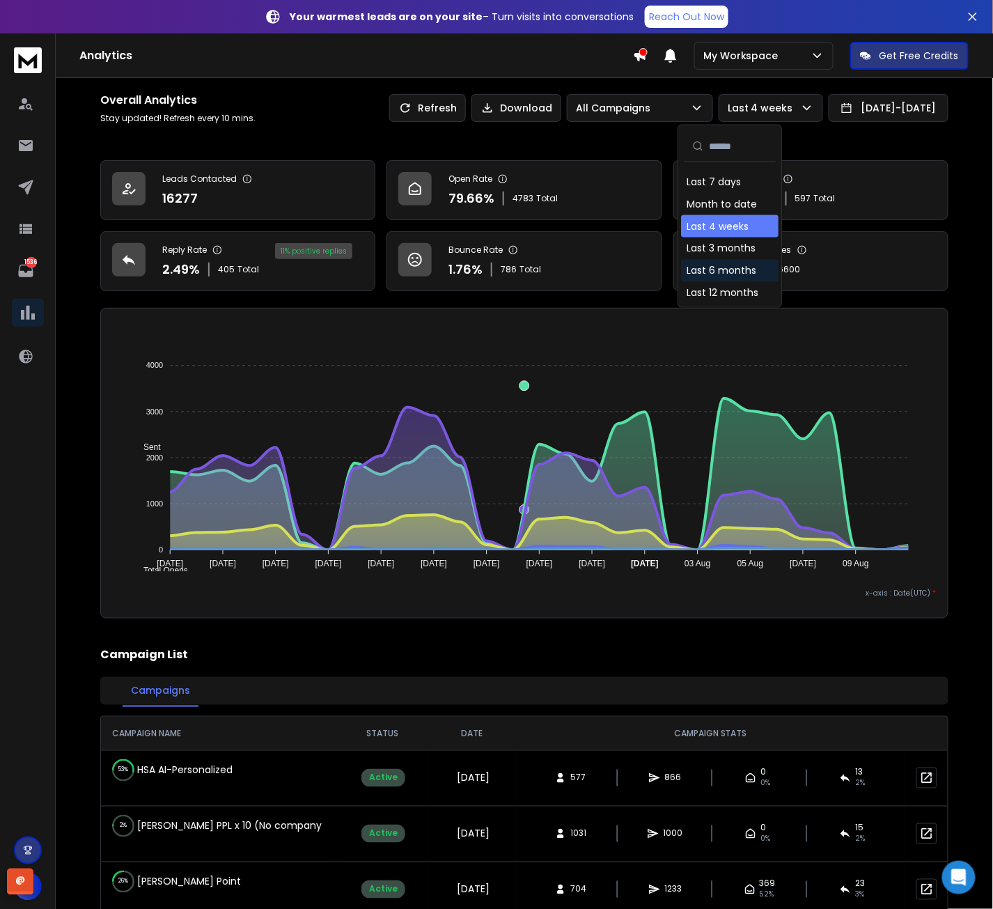
click at [726, 273] on div "Last 6 months" at bounding box center [722, 271] width 70 height 14
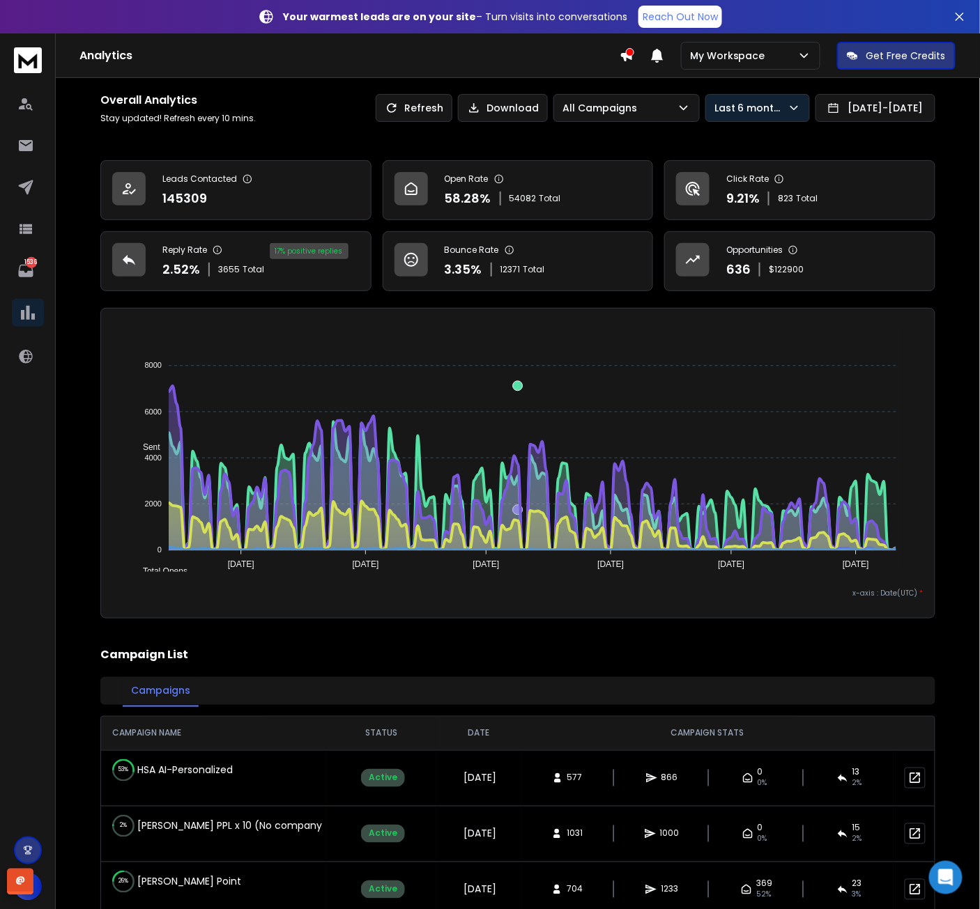
click at [734, 114] on p "Last 6 months" at bounding box center [750, 108] width 73 height 14
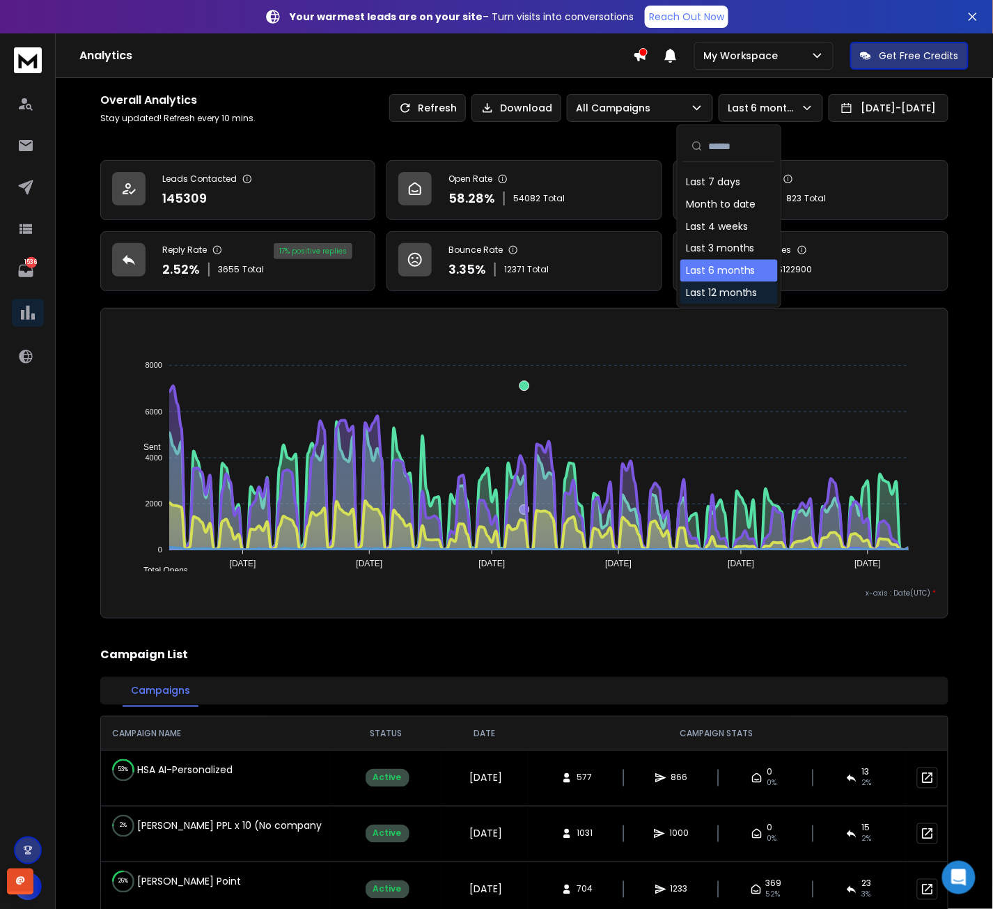
click at [737, 291] on div "Last 12 months" at bounding box center [722, 293] width 72 height 14
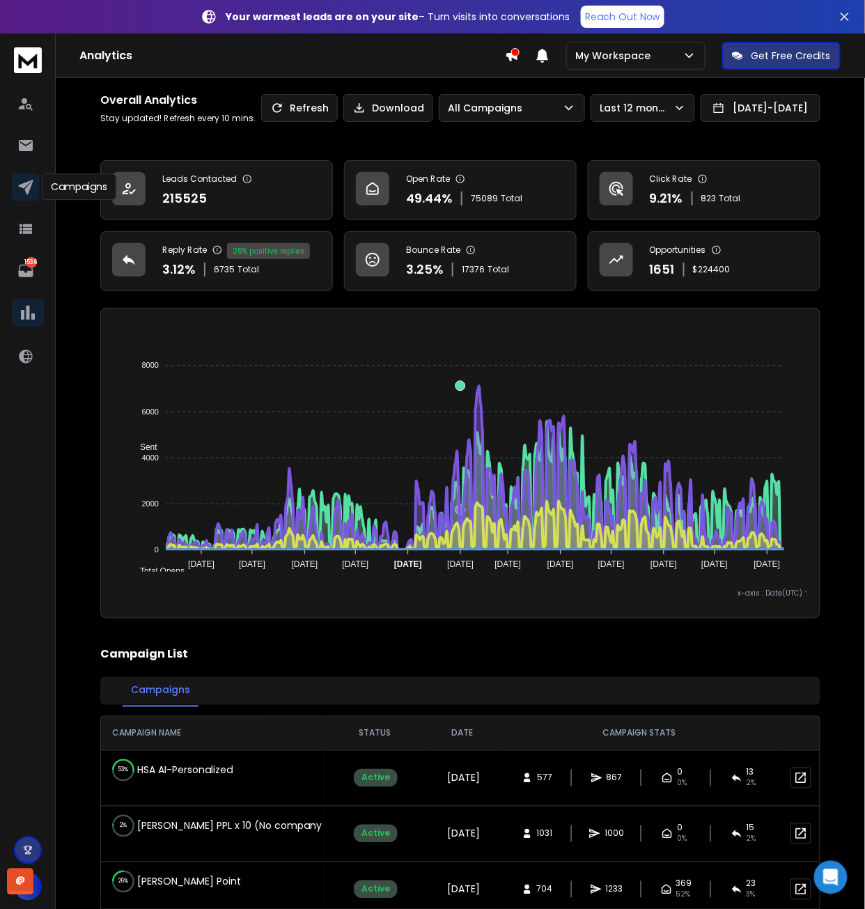
click at [17, 190] on icon at bounding box center [25, 187] width 17 height 17
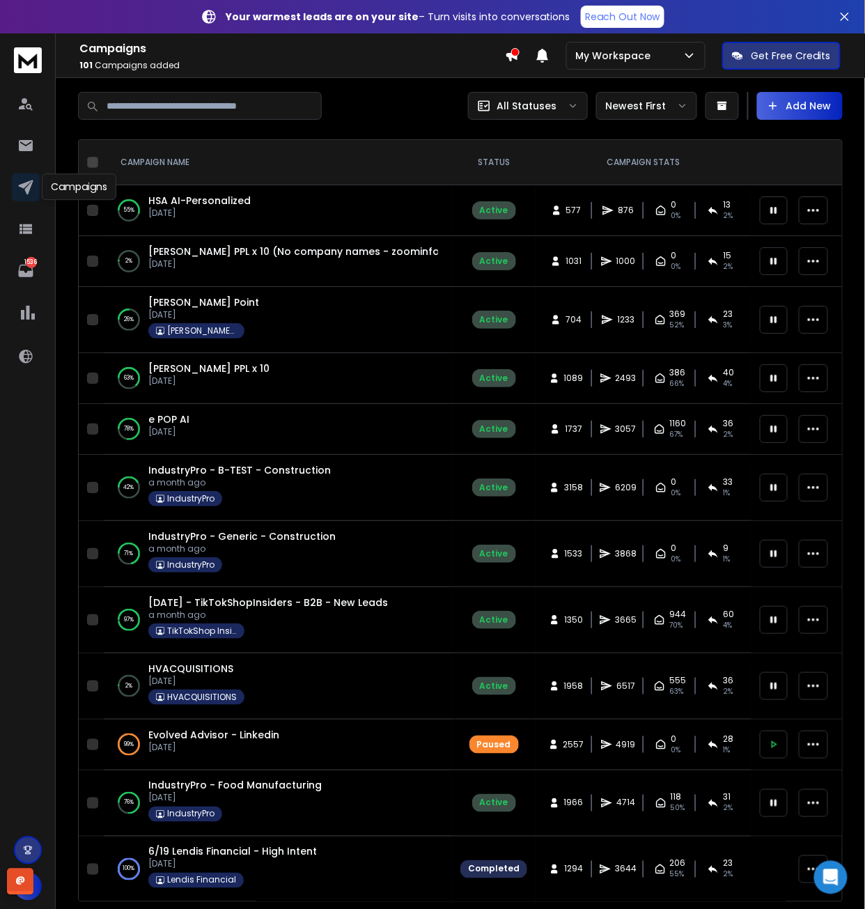
click at [53, 484] on div "1536 J" at bounding box center [28, 473] width 56 height 881
